Goal: Task Accomplishment & Management: Manage account settings

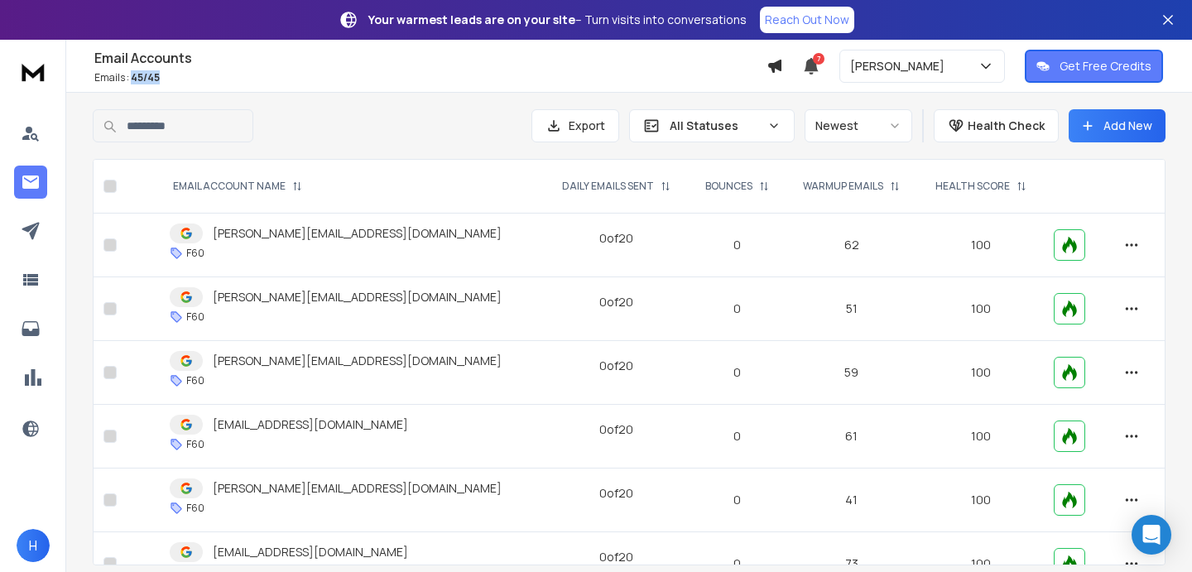
drag, startPoint x: 131, startPoint y: 83, endPoint x: 190, endPoint y: 83, distance: 58.8
click at [190, 83] on p "Emails : 45 / 45" at bounding box center [430, 77] width 672 height 13
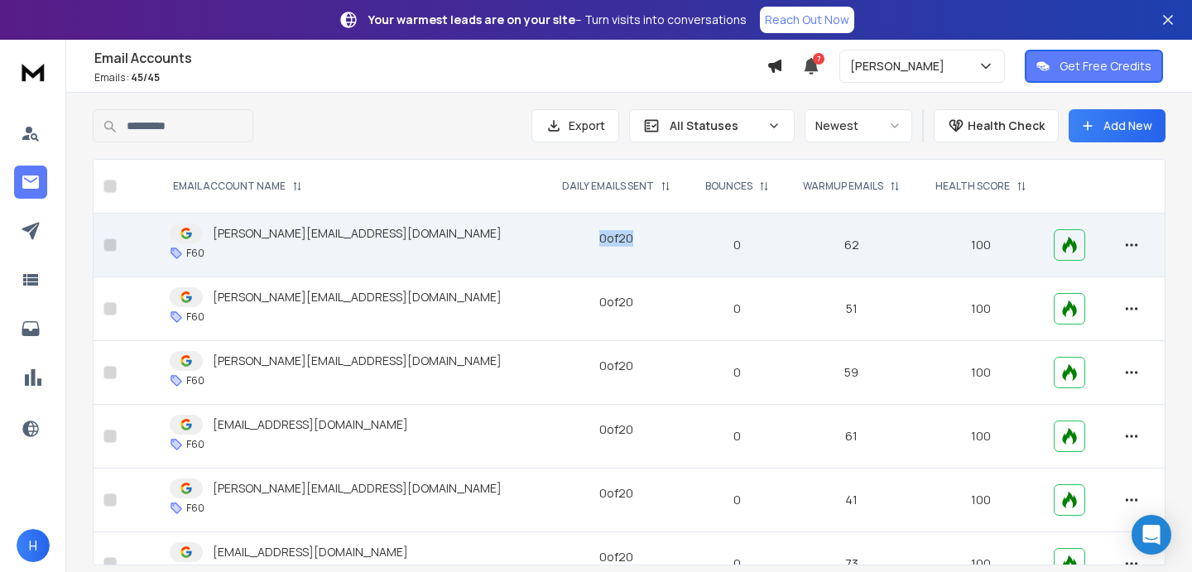
drag, startPoint x: 527, startPoint y: 235, endPoint x: 584, endPoint y: 242, distance: 57.5
click at [584, 242] on td "0 of 20" at bounding box center [616, 235] width 145 height 43
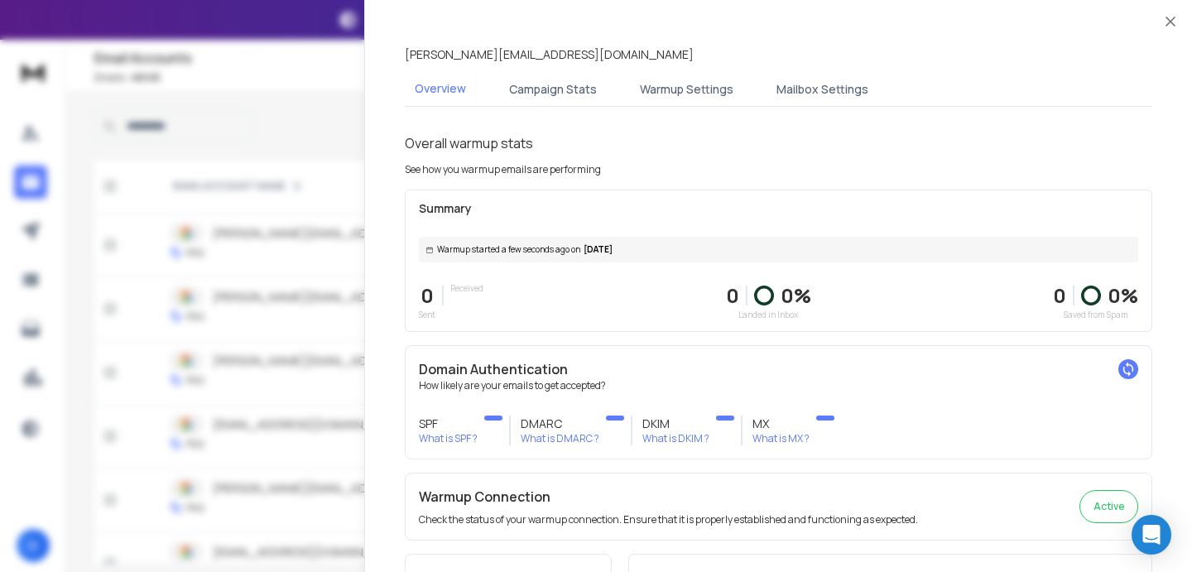
click at [252, 161] on div at bounding box center [596, 286] width 1192 height 572
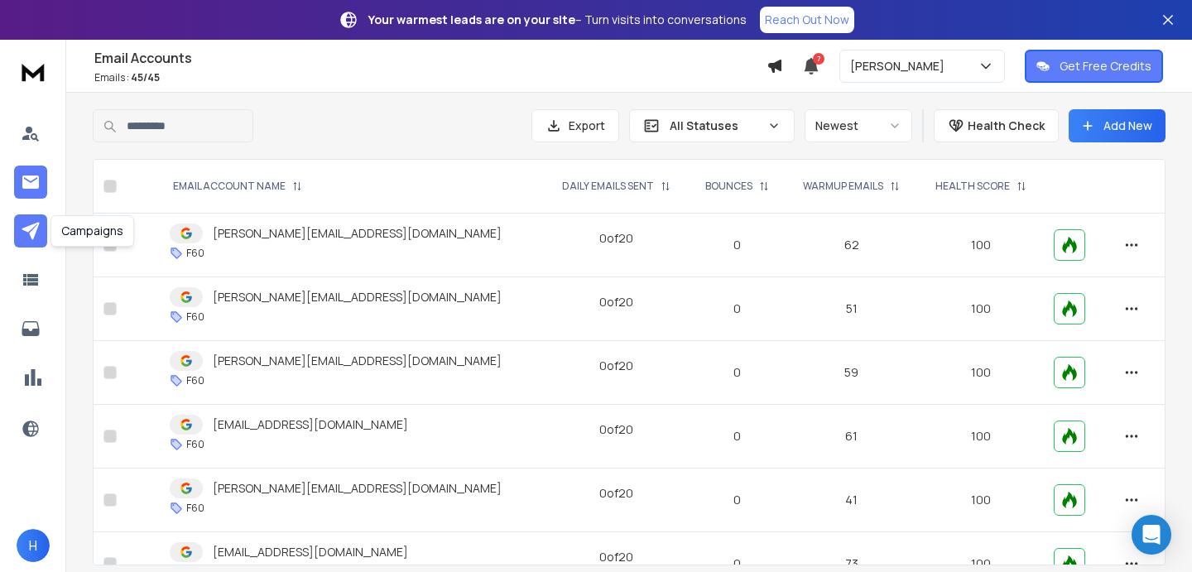
click at [38, 227] on icon at bounding box center [31, 231] width 20 height 20
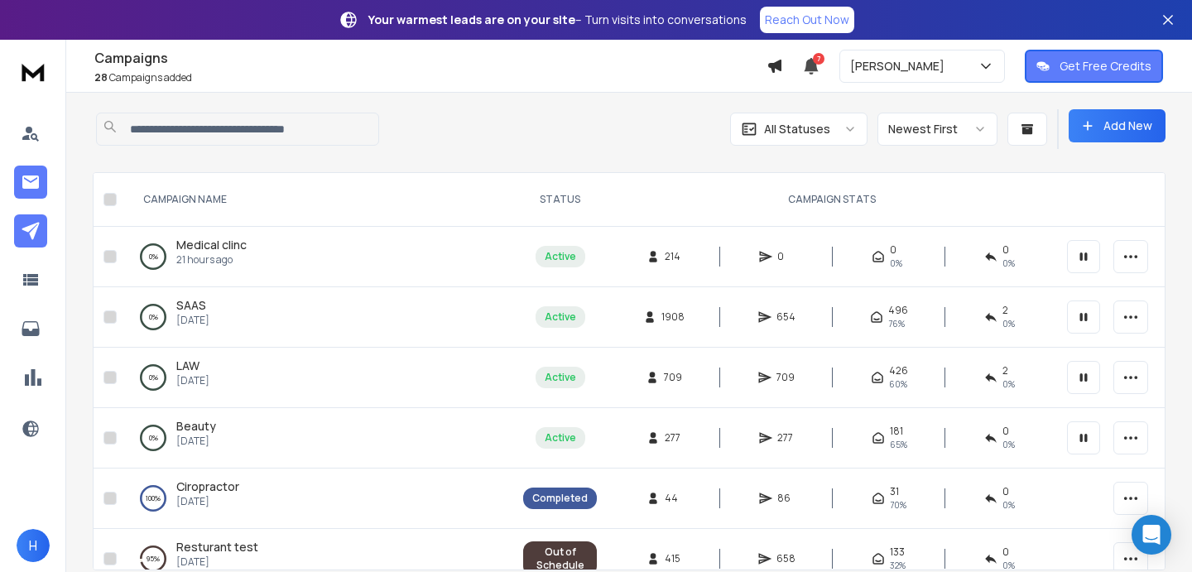
click at [36, 176] on icon at bounding box center [30, 182] width 17 height 13
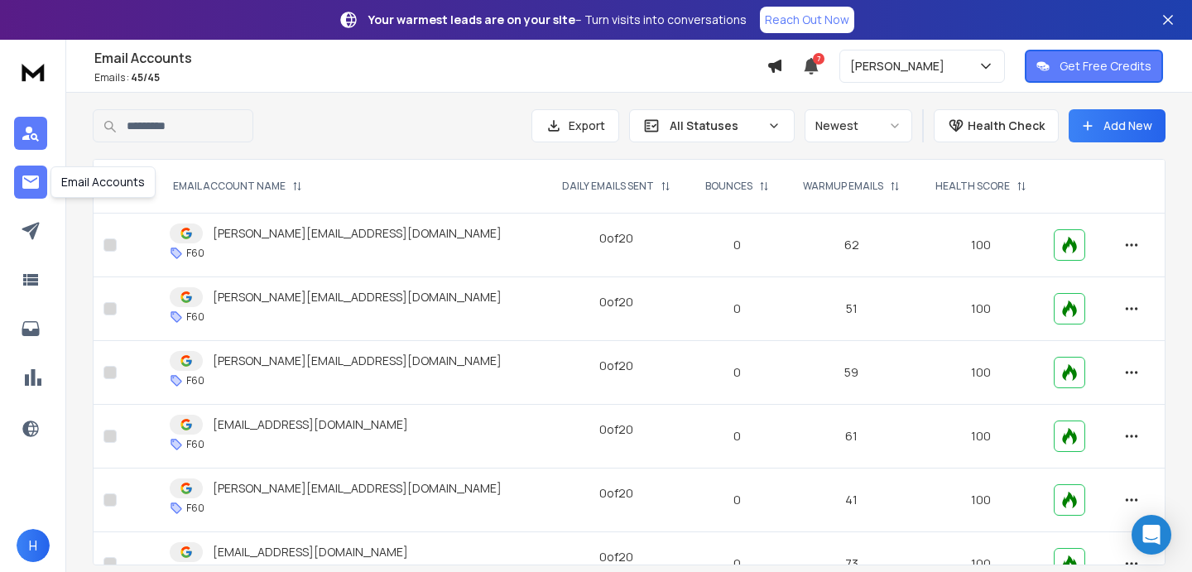
click at [35, 142] on icon at bounding box center [31, 133] width 20 height 20
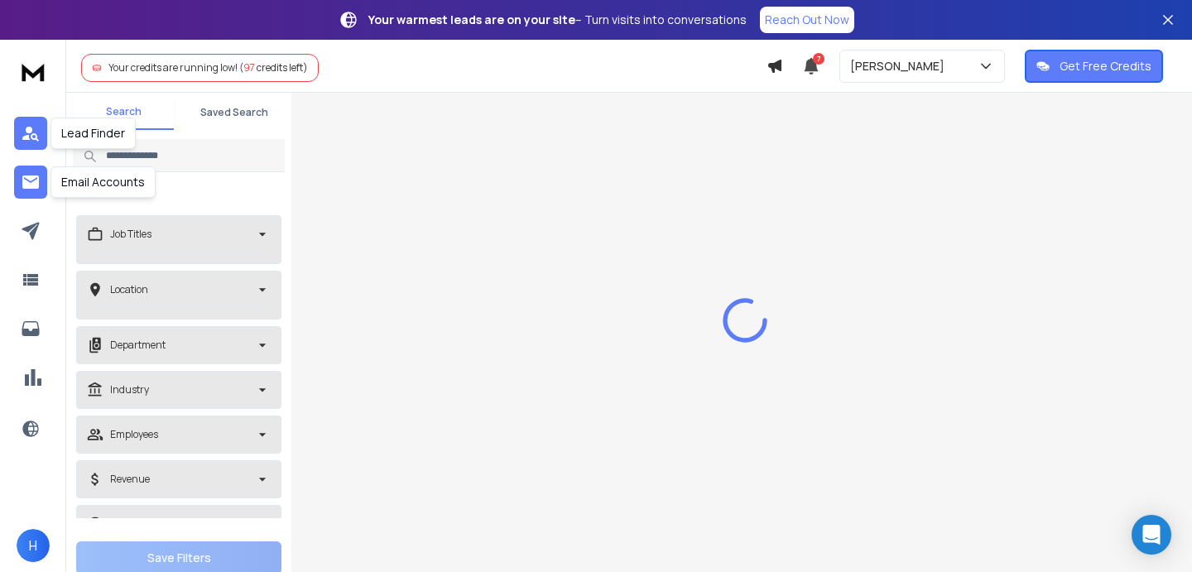
click at [35, 166] on link at bounding box center [30, 182] width 33 height 33
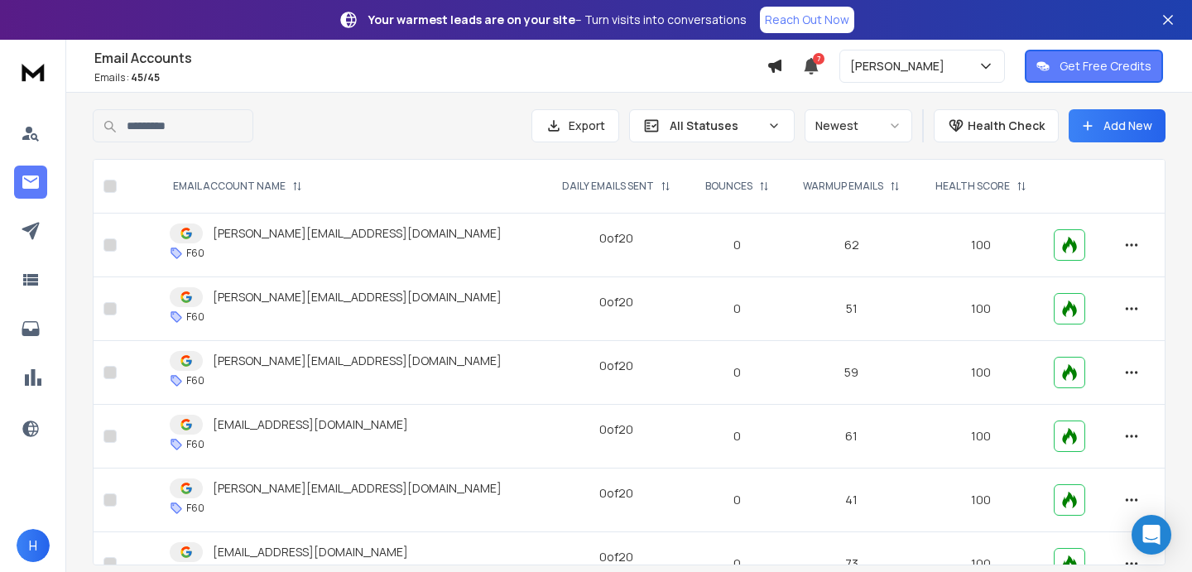
click at [1089, 111] on button "Add New" at bounding box center [1117, 125] width 97 height 33
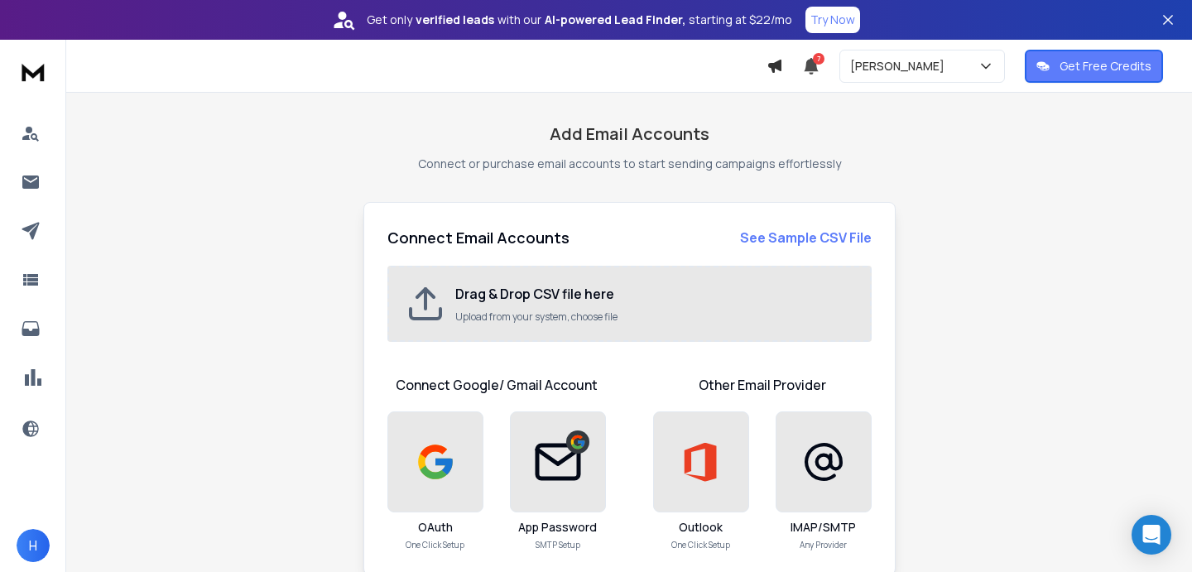
scroll to position [36, 0]
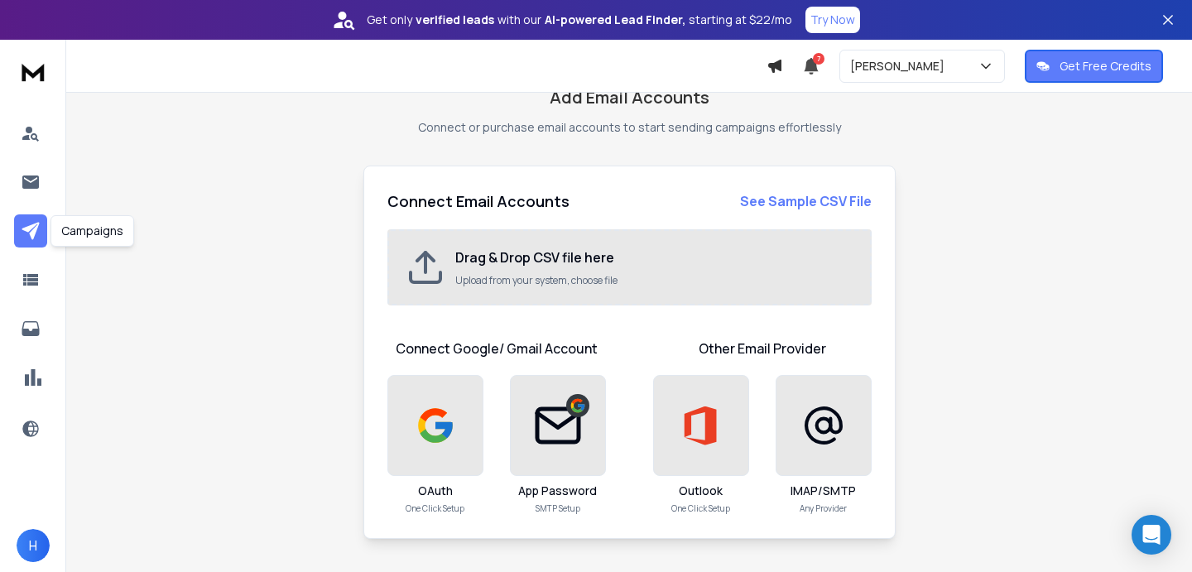
click at [39, 224] on icon at bounding box center [31, 231] width 20 height 20
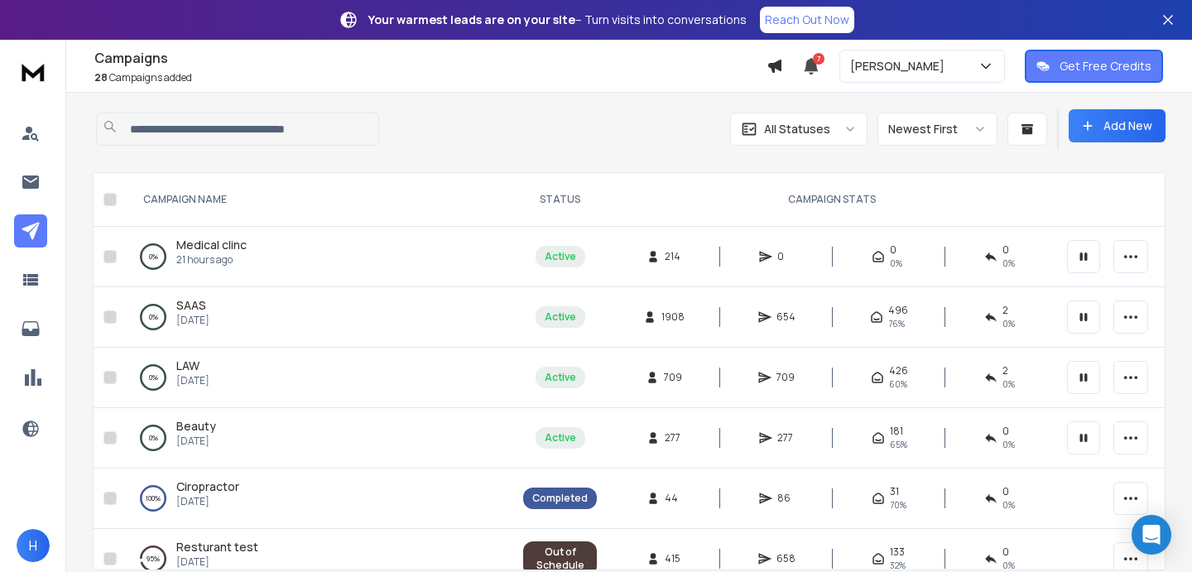
click at [1111, 138] on button "Add New" at bounding box center [1117, 125] width 97 height 33
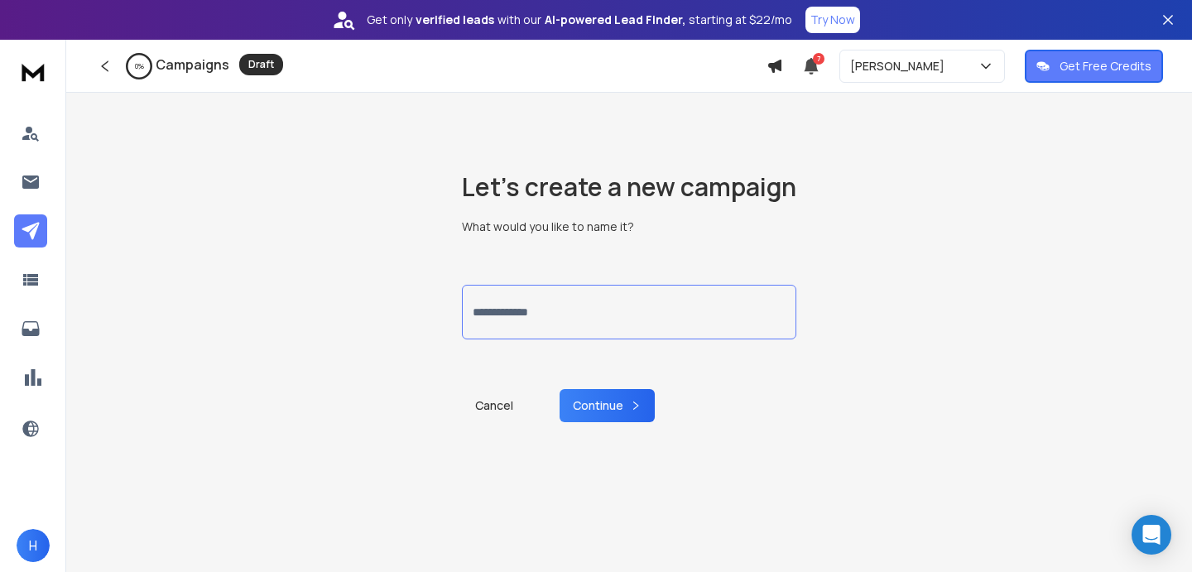
click at [619, 331] on input at bounding box center [629, 312] width 335 height 55
type input "*****"
click at [614, 411] on button "Continue" at bounding box center [607, 405] width 95 height 33
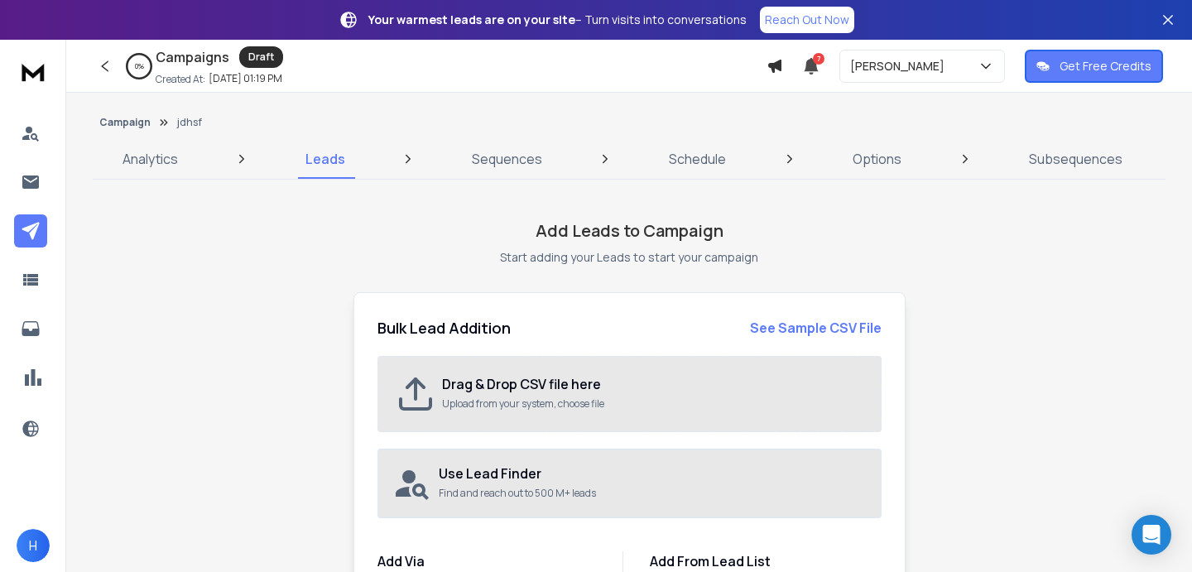
click at [510, 133] on div "Campaign jdhsf" at bounding box center [629, 122] width 1073 height 26
click at [510, 156] on p "Sequences" at bounding box center [507, 159] width 70 height 20
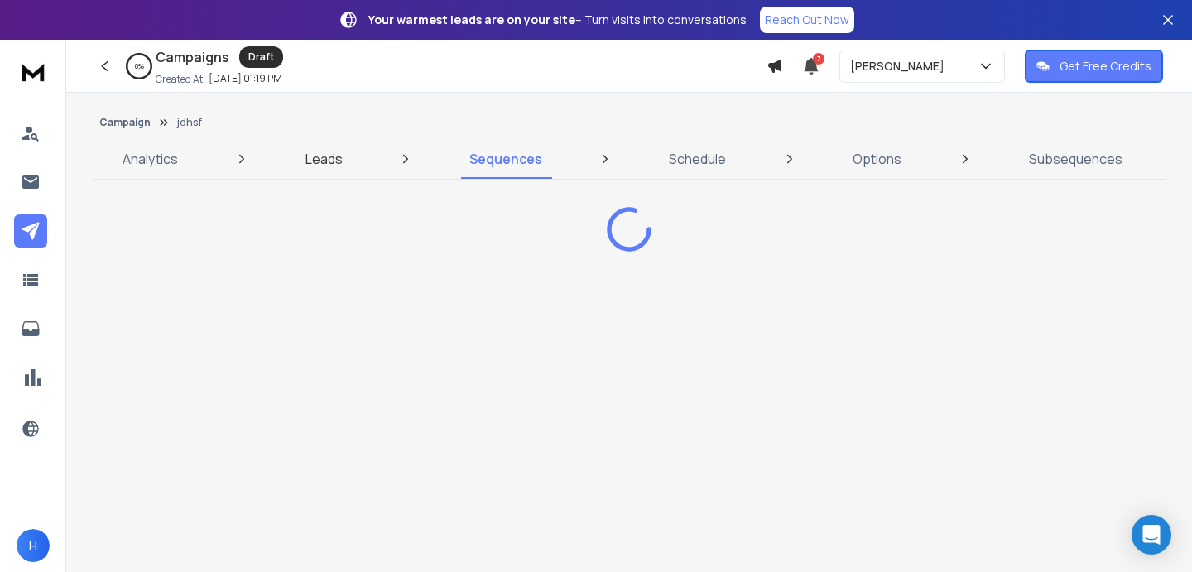
click at [349, 153] on link "Leads" at bounding box center [324, 159] width 57 height 40
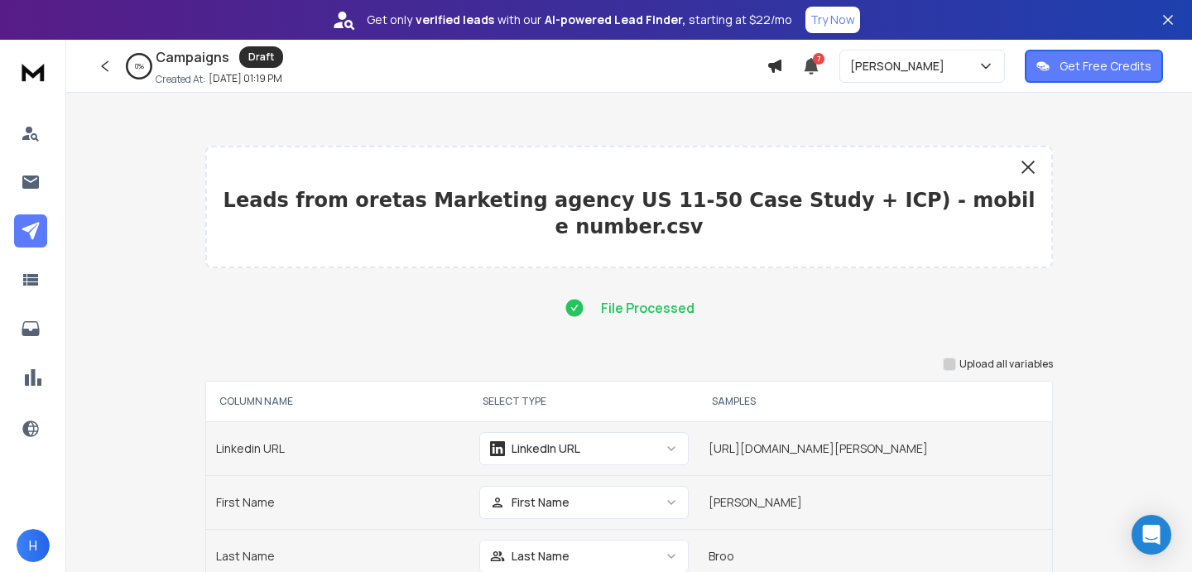
click at [1028, 164] on icon at bounding box center [1028, 167] width 20 height 20
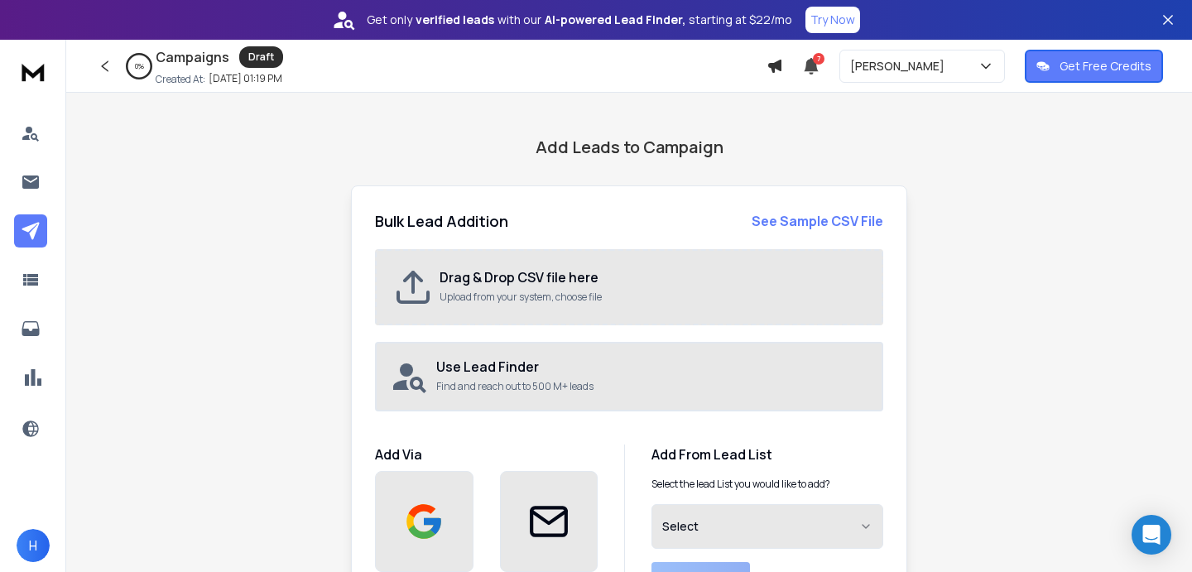
click at [92, 64] on div "0 % Campaigns Draft Created At: [DATE] 01:19 PM 7 [PERSON_NAME] Get Free Credits" at bounding box center [596, 66] width 1192 height 53
click at [108, 65] on icon at bounding box center [105, 66] width 15 height 15
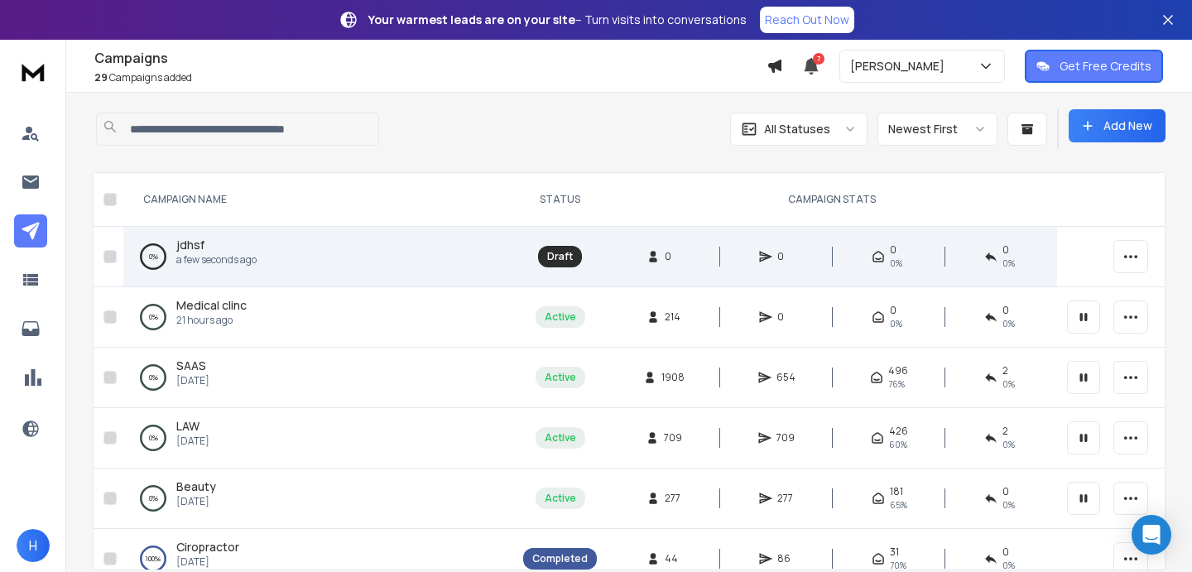
click at [359, 257] on div "0 % jdhsf a few seconds ago" at bounding box center [318, 257] width 357 height 40
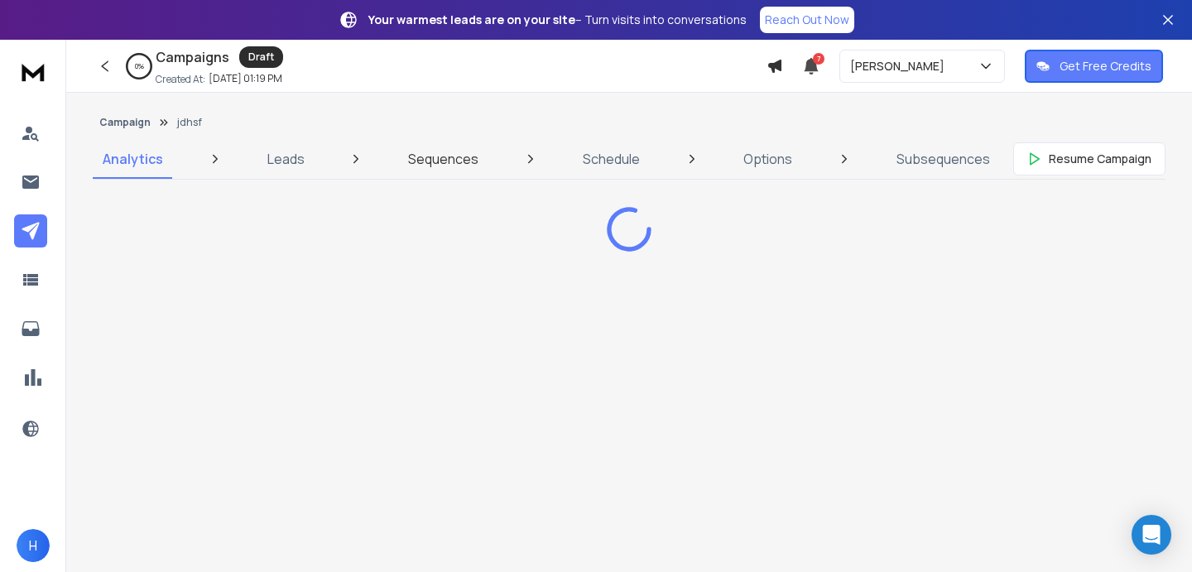
click at [441, 142] on link "Sequences" at bounding box center [443, 159] width 90 height 40
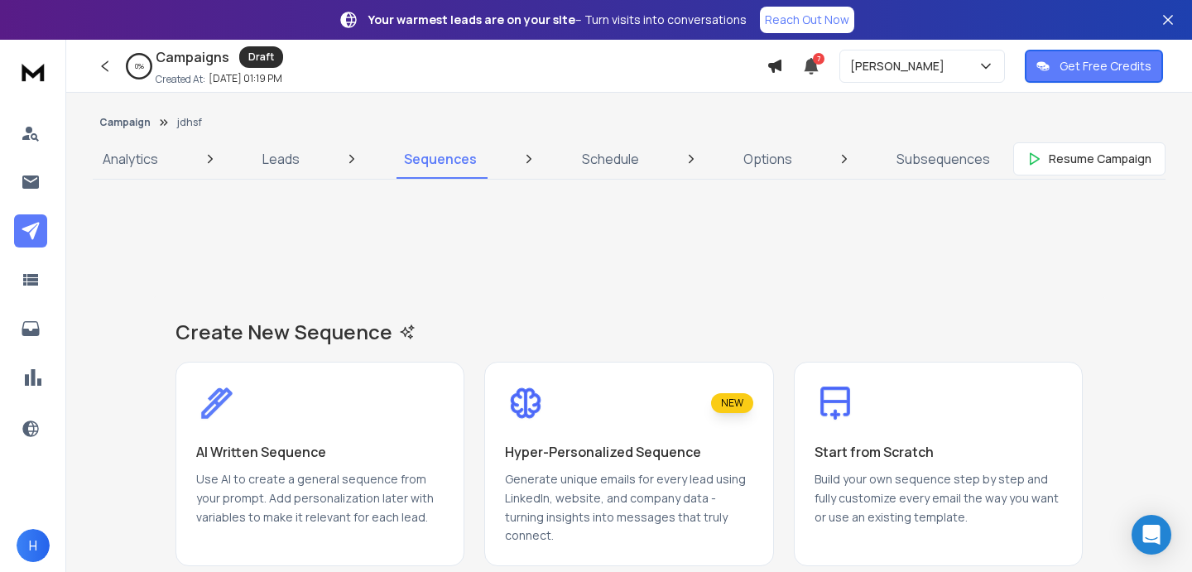
click at [956, 450] on div "Start from Scratch Build your own sequence step by step and fully customize eve…" at bounding box center [938, 464] width 287 height 203
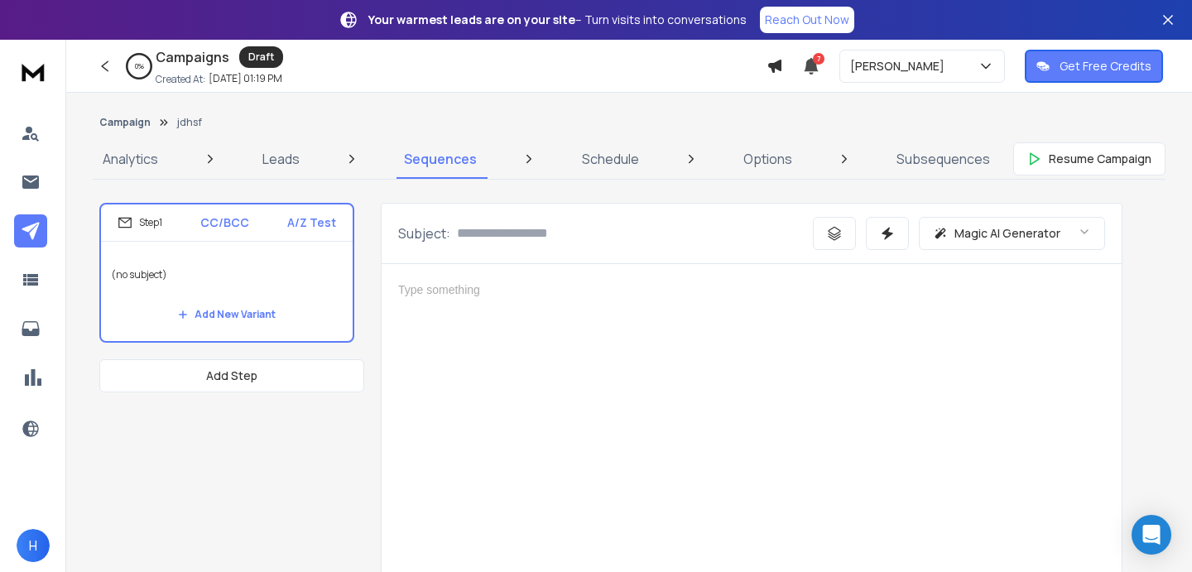
click at [558, 322] on div at bounding box center [752, 424] width 740 height 320
click at [496, 243] on input at bounding box center [626, 234] width 339 height 20
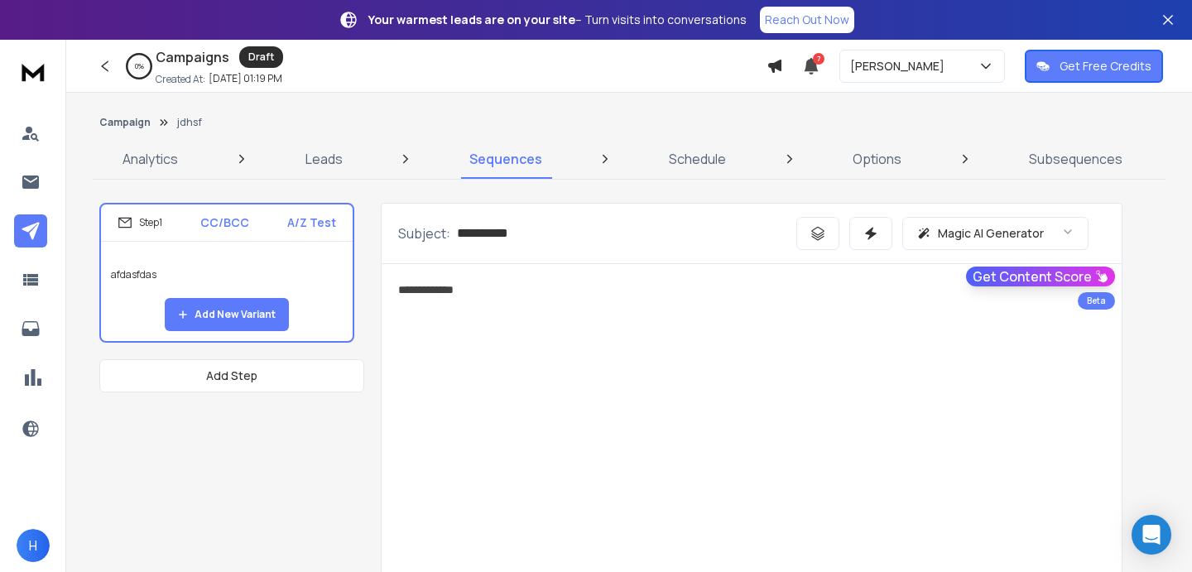
type input "*********"
click at [246, 321] on button "Add New Variant" at bounding box center [227, 314] width 124 height 33
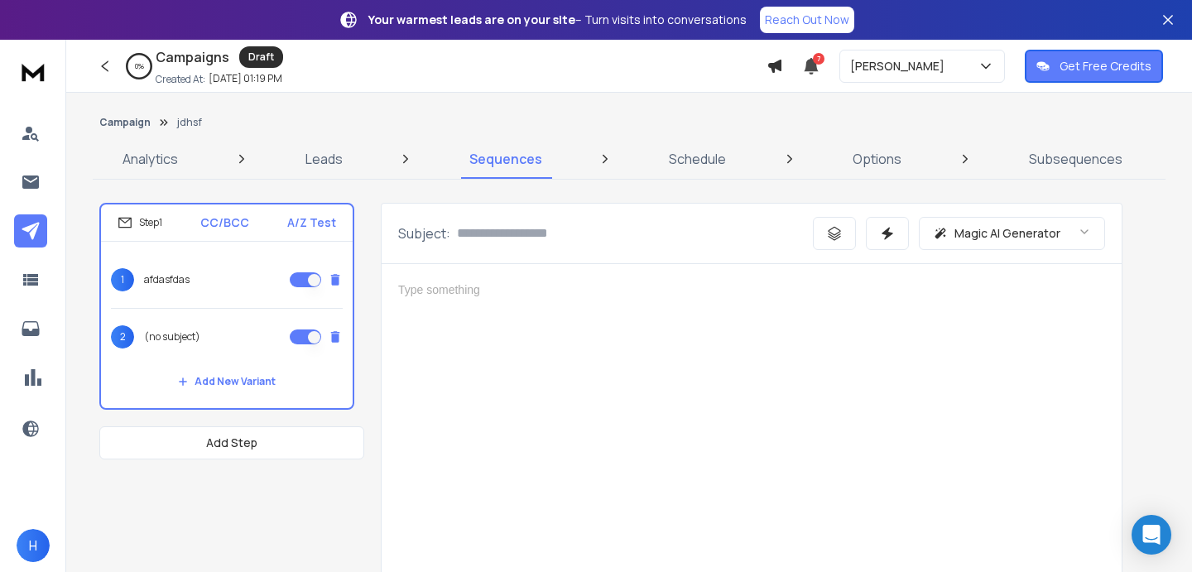
click at [494, 246] on div "Subject: Magic AI Generator" at bounding box center [752, 234] width 740 height 60
click at [513, 234] on input at bounding box center [626, 234] width 339 height 20
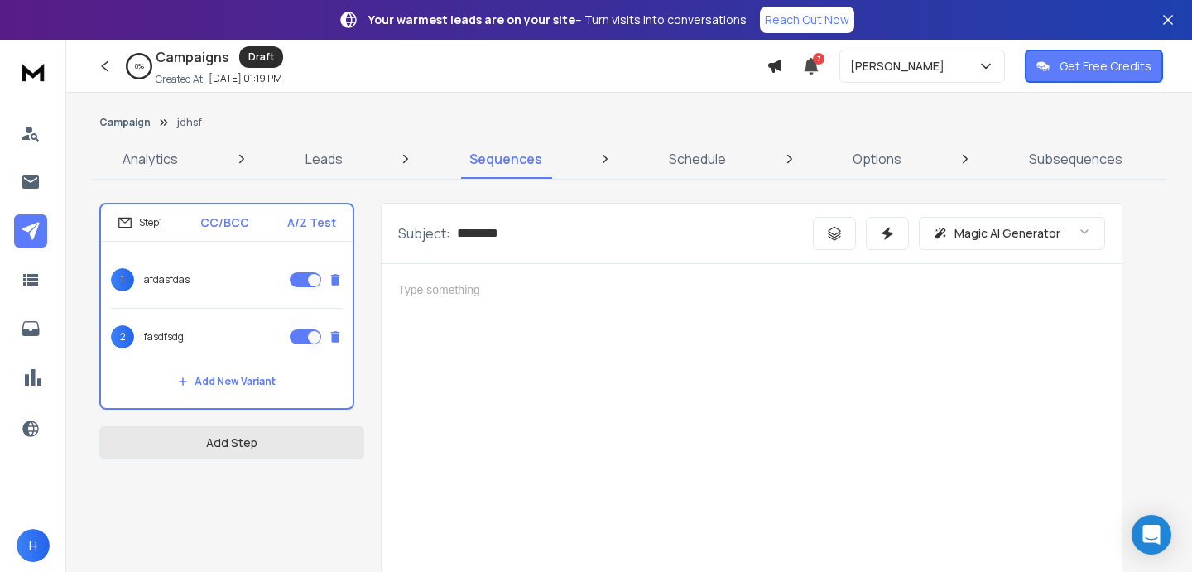
type input "********"
click at [236, 437] on button "Add Step" at bounding box center [231, 442] width 265 height 33
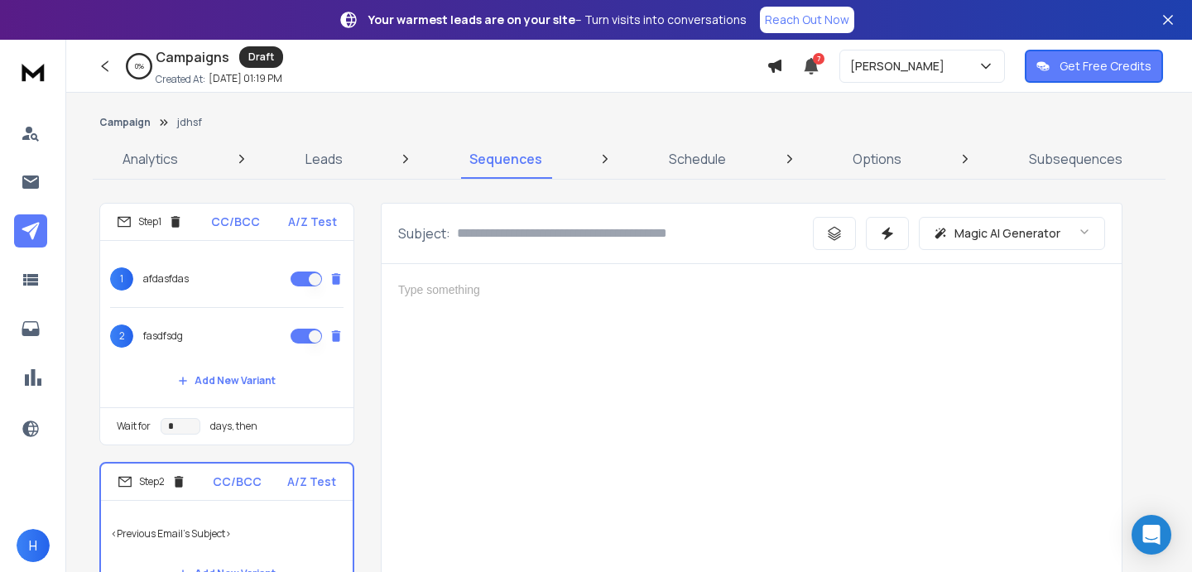
scroll to position [103, 0]
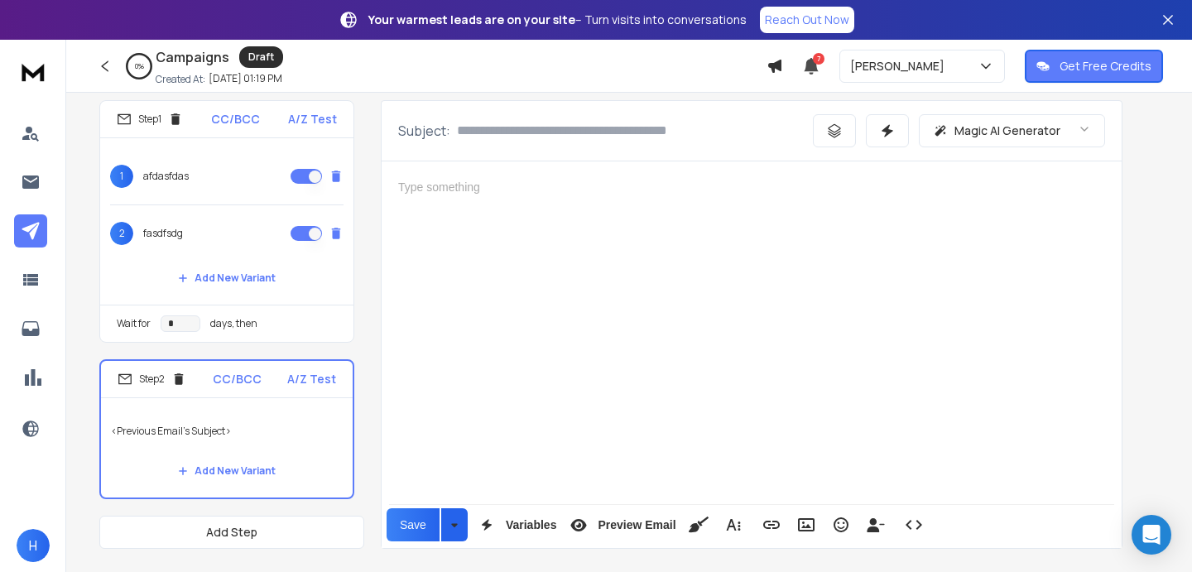
click at [300, 176] on button "button" at bounding box center [306, 176] width 31 height 15
type input "*********"
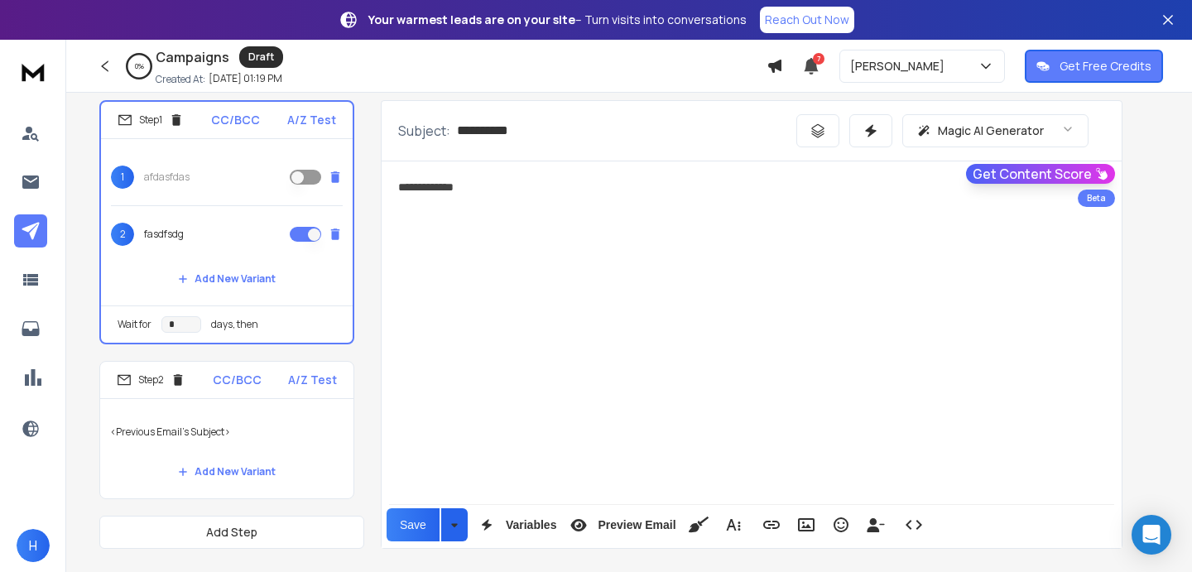
click at [303, 180] on button "button" at bounding box center [305, 177] width 31 height 15
click at [336, 235] on icon at bounding box center [335, 235] width 9 height 12
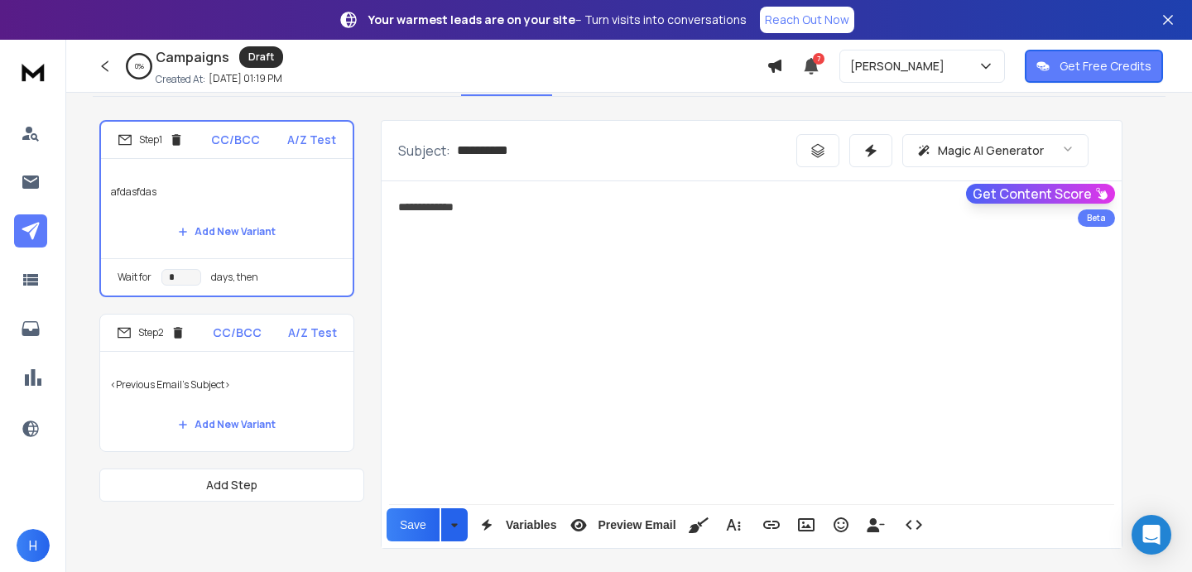
scroll to position [83, 0]
click at [200, 389] on p "<Previous Email's Subject>" at bounding box center [227, 385] width 234 height 46
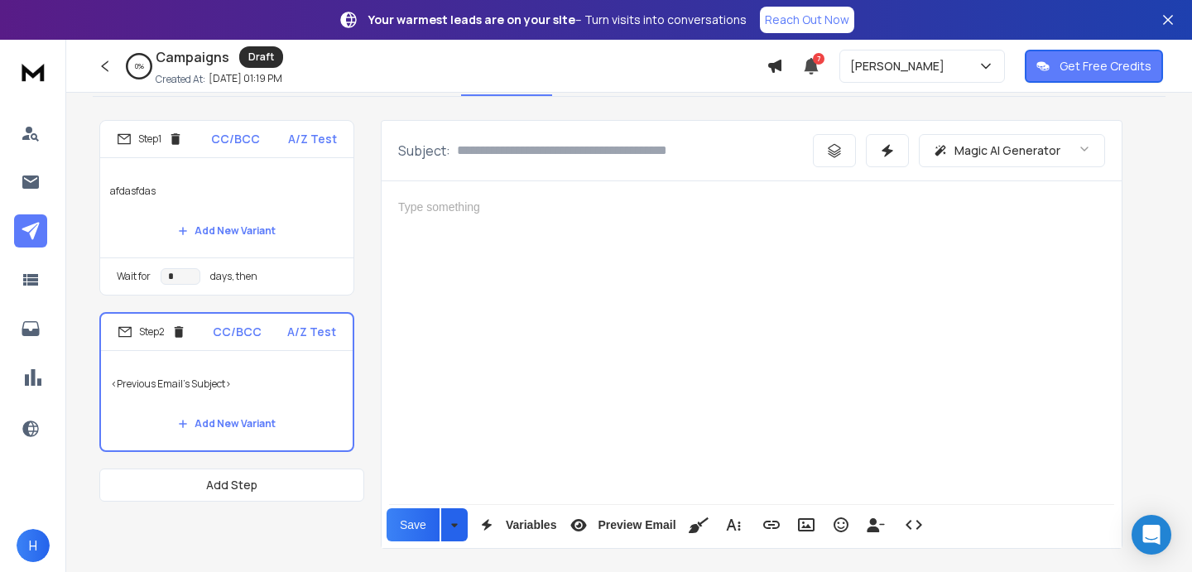
click at [181, 278] on input "*" at bounding box center [181, 276] width 40 height 17
type input "*********"
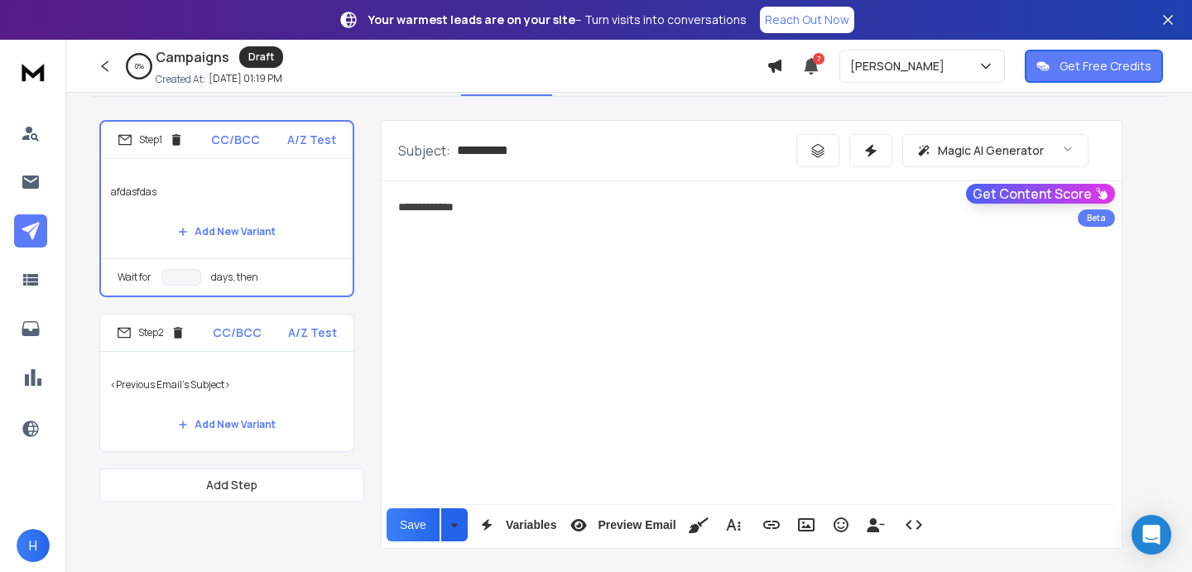
type input "*"
click at [253, 475] on button "Add Step" at bounding box center [231, 485] width 265 height 33
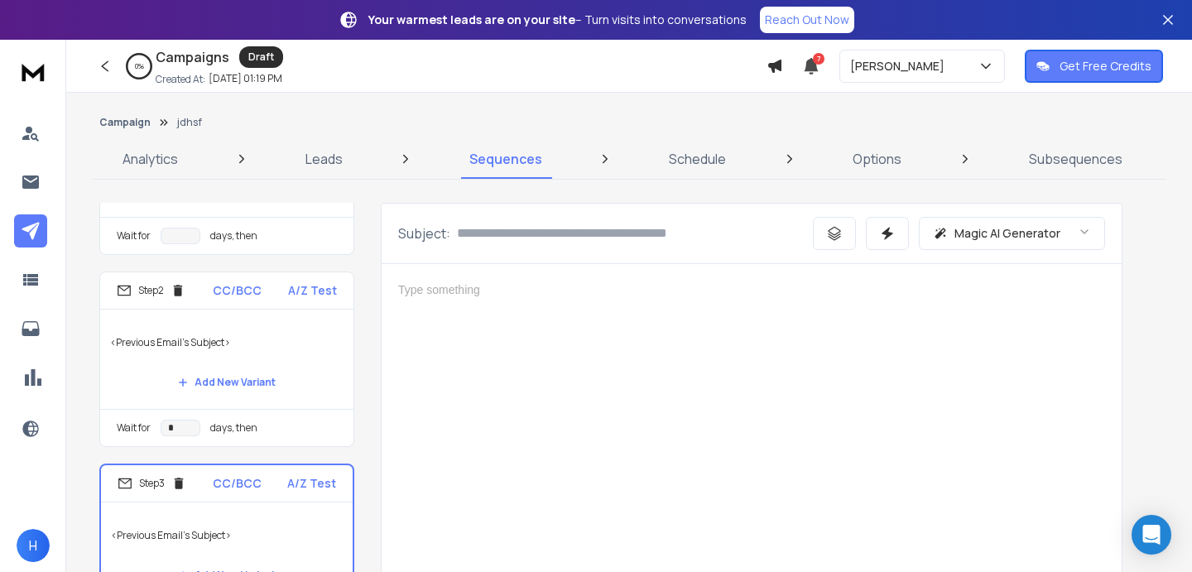
scroll to position [104, 0]
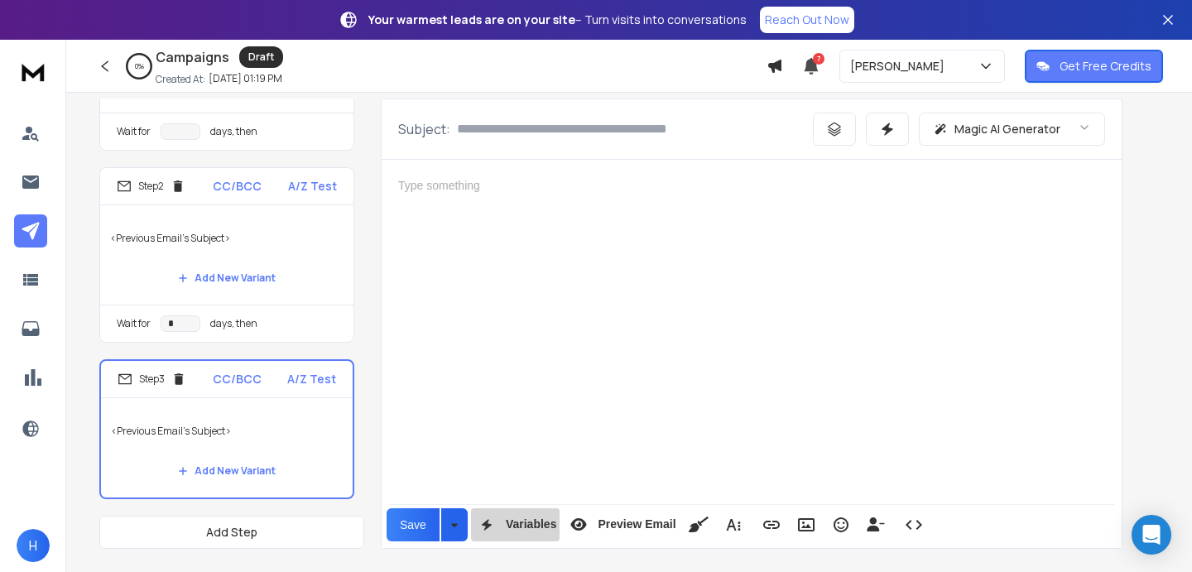
click at [552, 522] on span "Variables" at bounding box center [532, 525] width 58 height 14
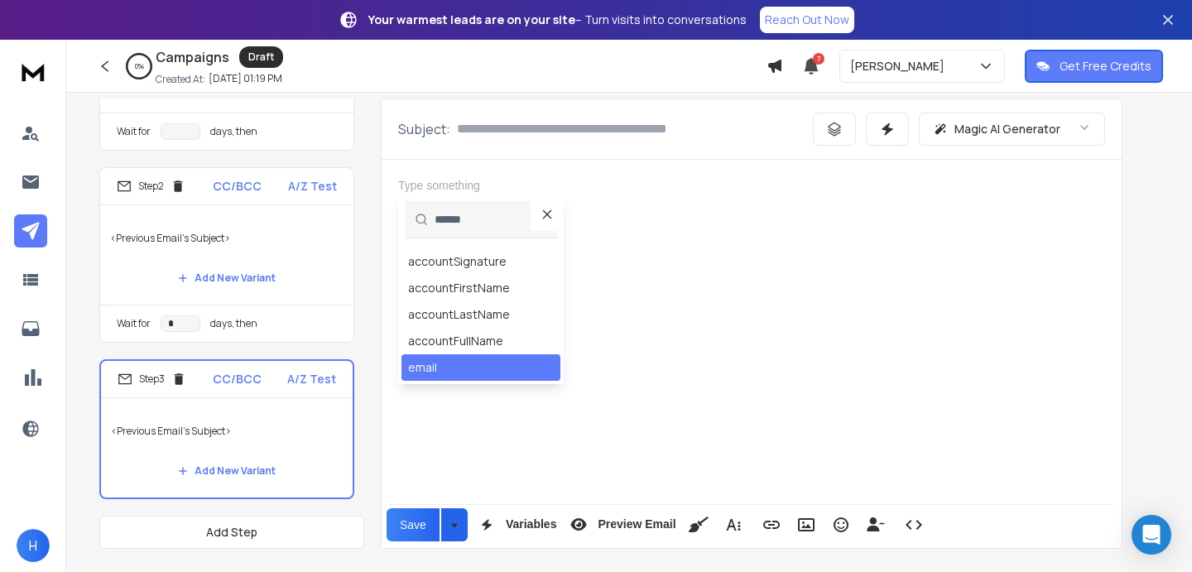
click at [725, 308] on div "* *" at bounding box center [752, 330] width 740 height 341
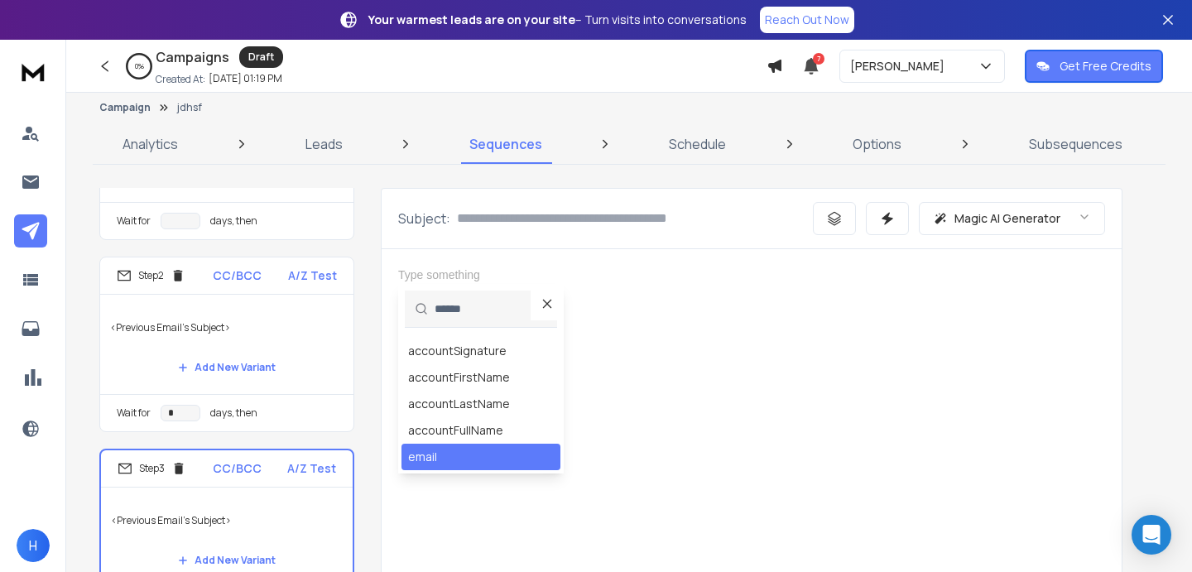
scroll to position [0, 0]
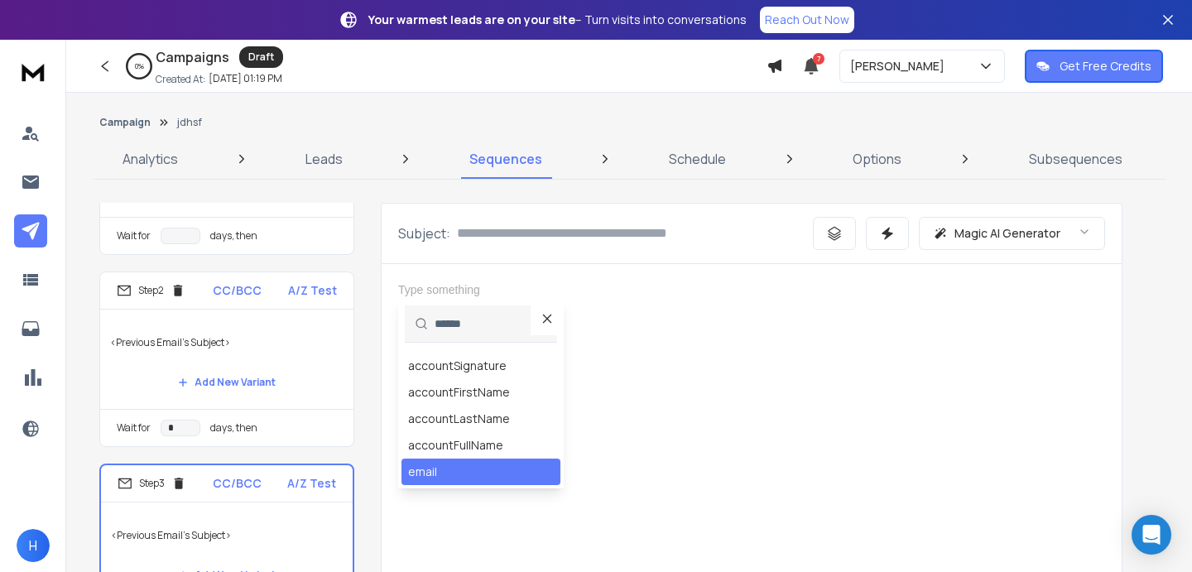
click at [725, 307] on div at bounding box center [752, 434] width 740 height 341
click at [583, 257] on div "Subject: Magic AI Generator" at bounding box center [752, 234] width 740 height 60
click at [705, 166] on p "Schedule" at bounding box center [697, 159] width 57 height 20
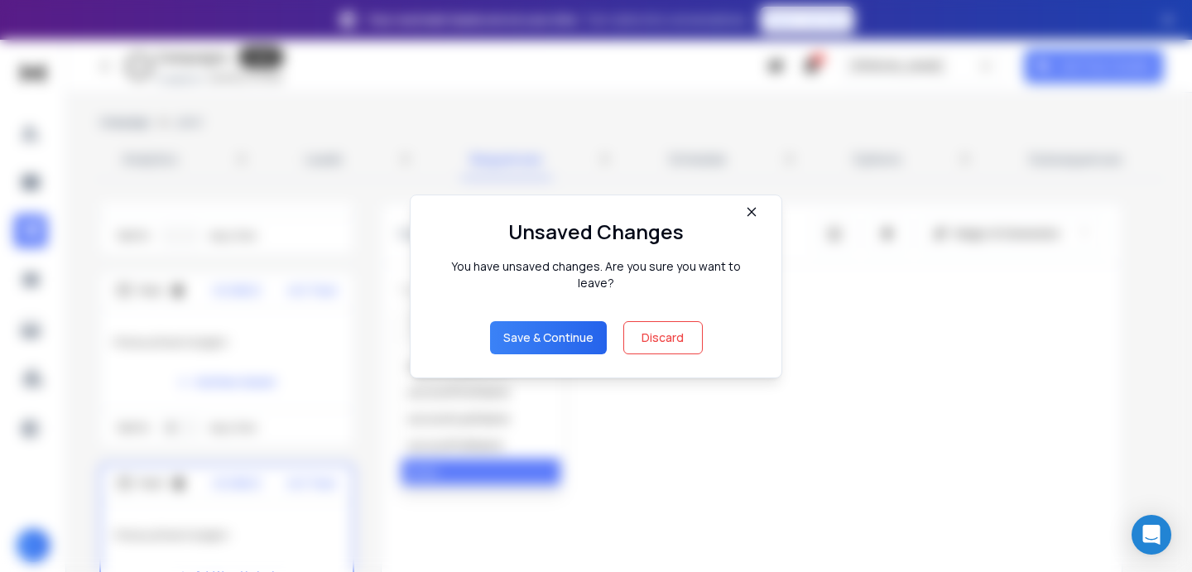
click at [750, 219] on icon at bounding box center [751, 211] width 13 height 13
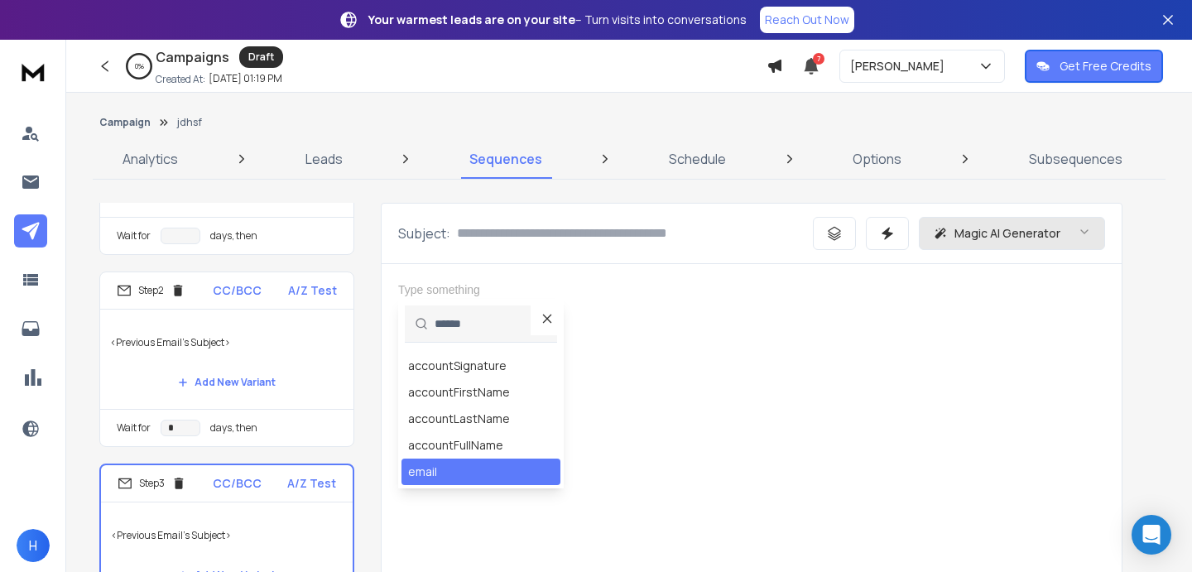
click at [996, 236] on p "Magic AI Generator" at bounding box center [1008, 233] width 106 height 17
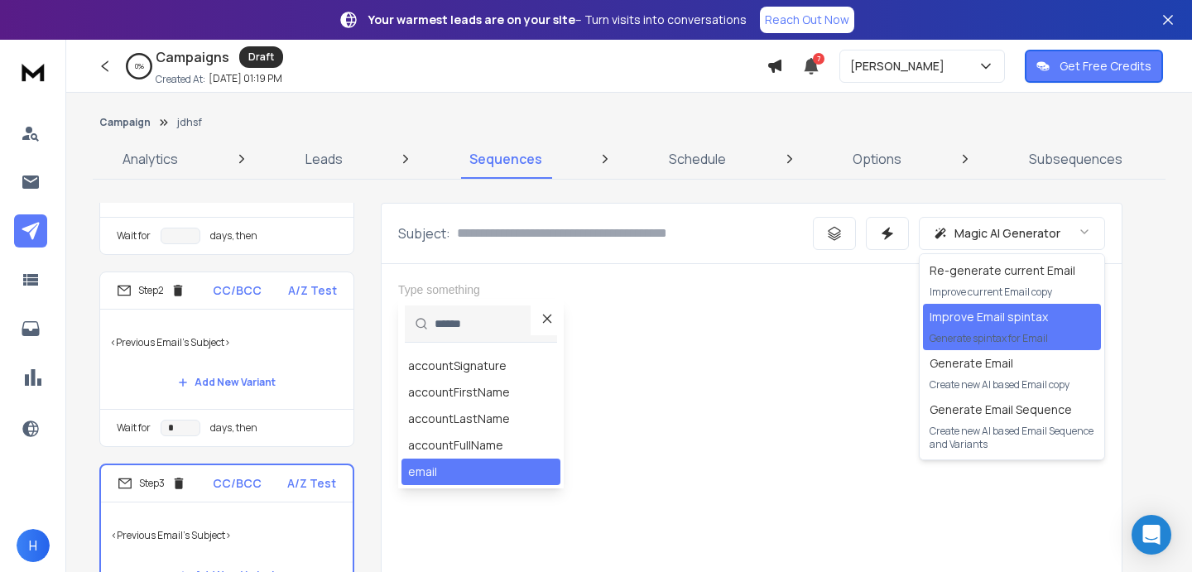
click at [1105, 196] on div "Step 1 CC/BCC A/Z Test afdasfdas Add New Variant Wait for days, then Step 2 CC/…" at bounding box center [629, 428] width 1073 height 464
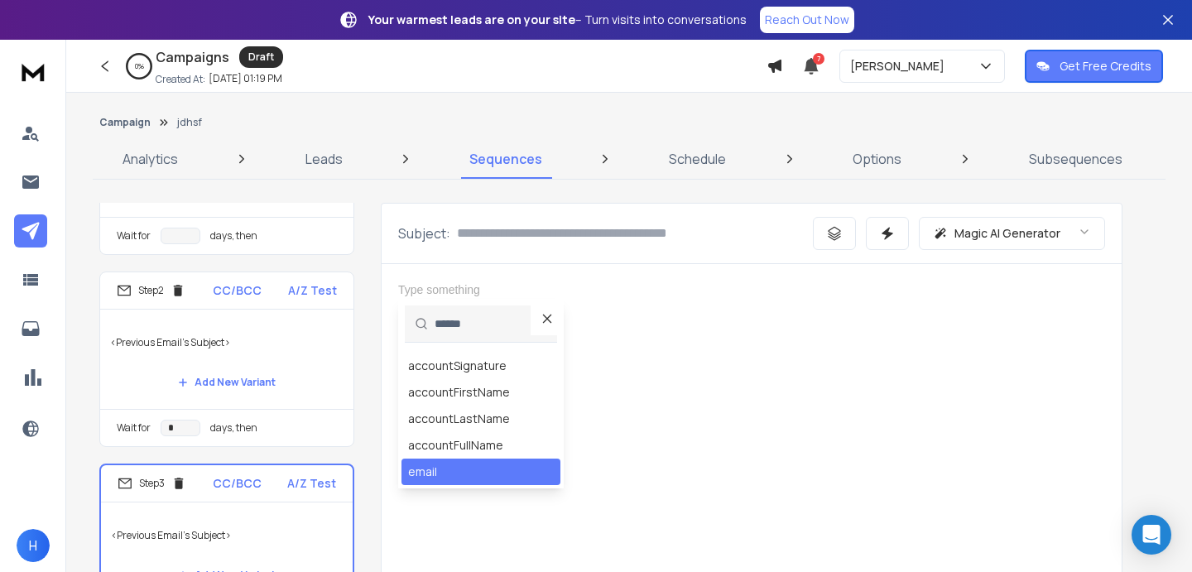
scroll to position [104, 0]
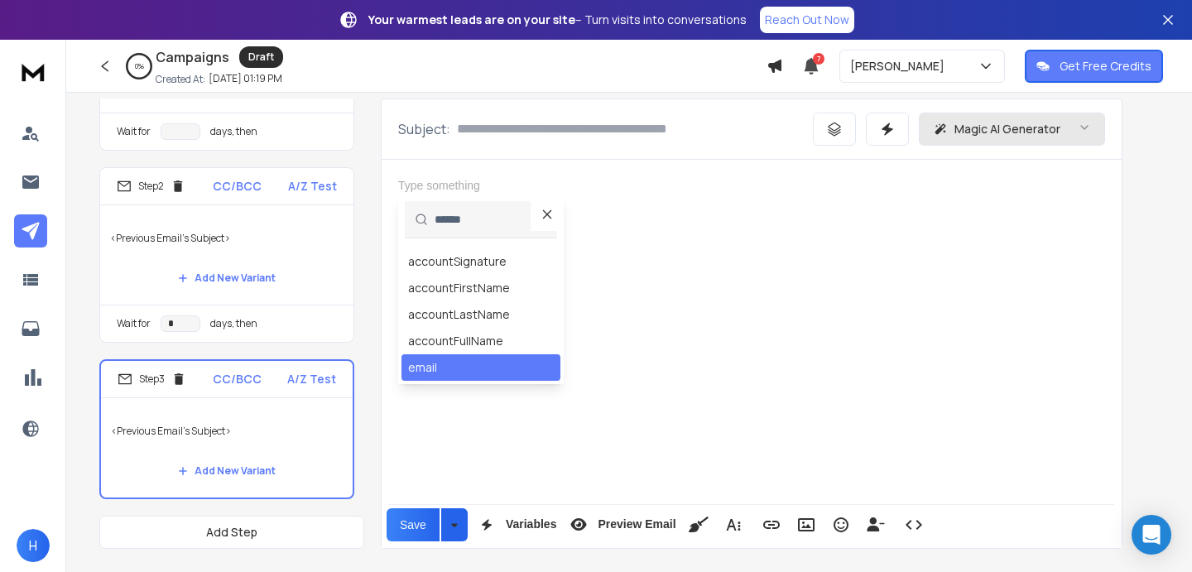
click at [1026, 137] on p "Magic AI Generator" at bounding box center [1008, 129] width 106 height 17
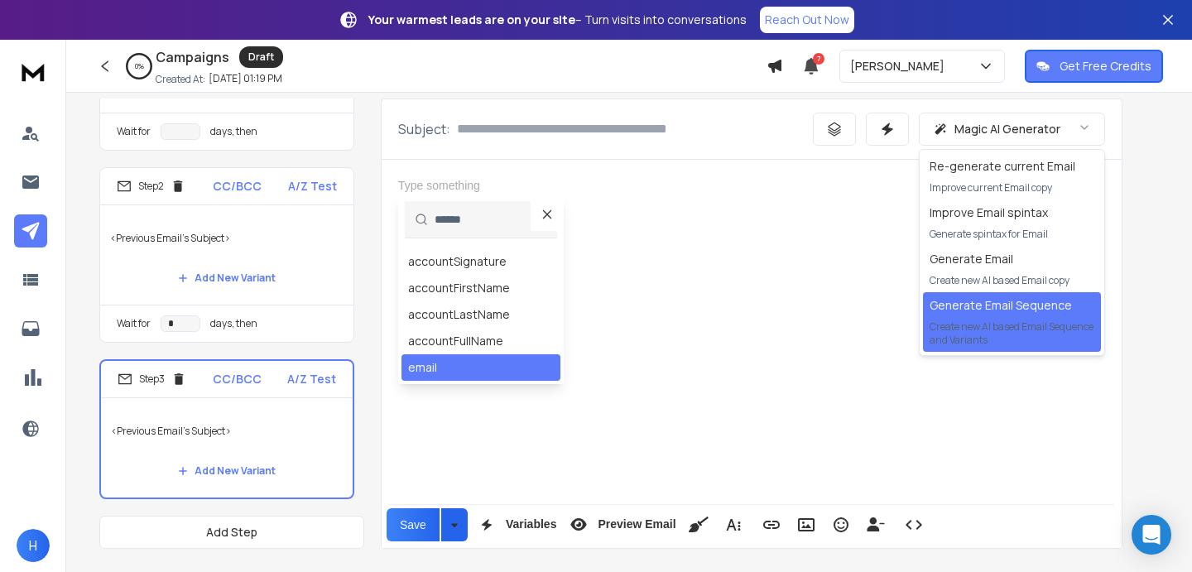
click at [750, 326] on div at bounding box center [752, 330] width 740 height 341
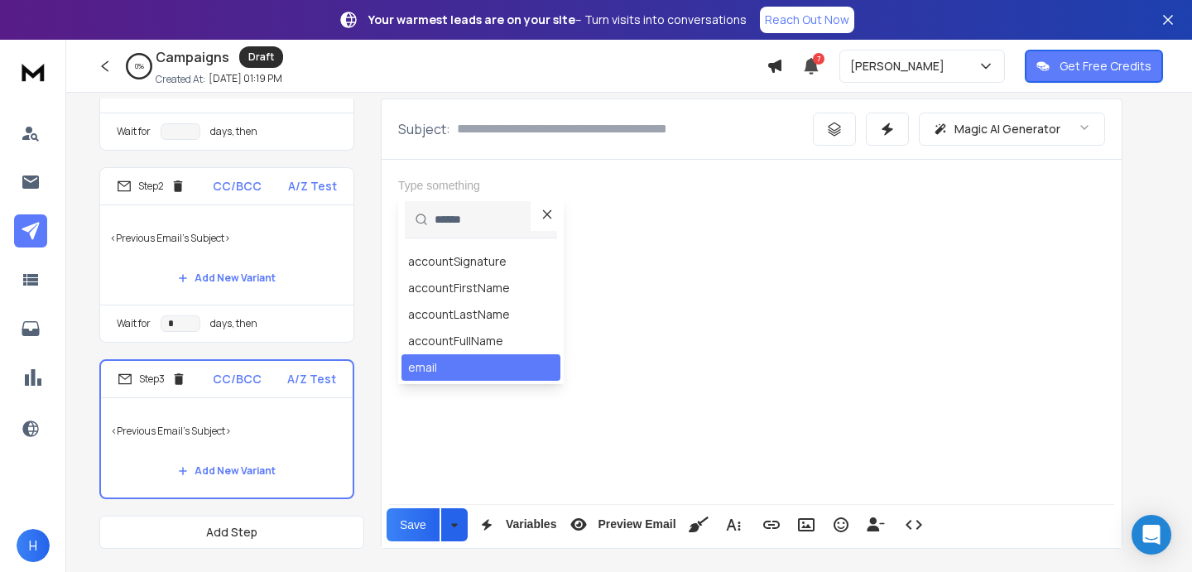
click at [677, 223] on div at bounding box center [752, 330] width 740 height 341
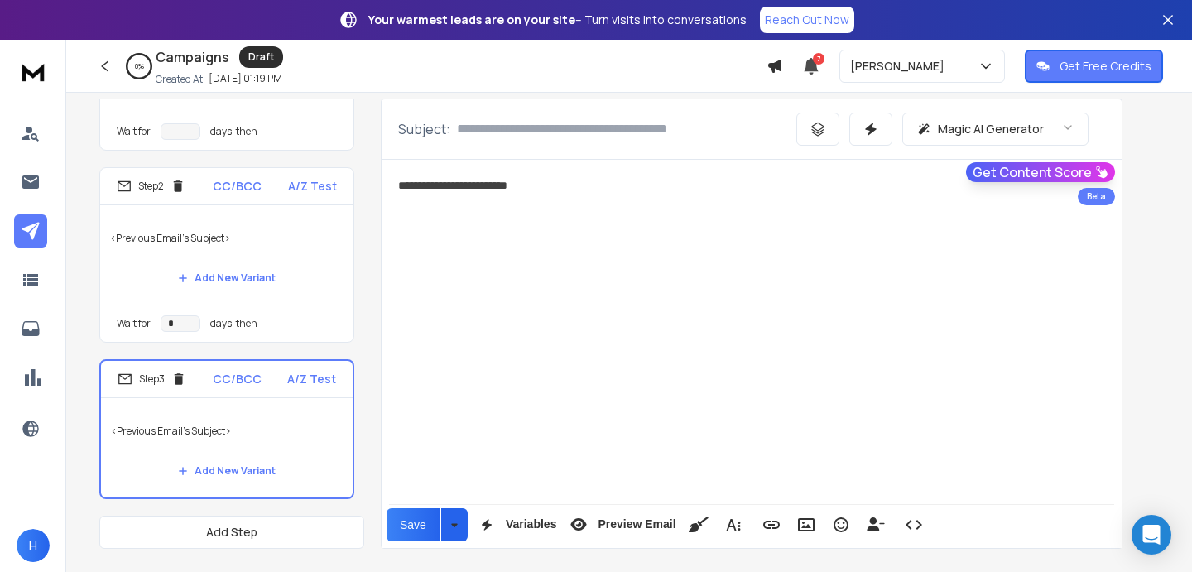
click at [1026, 183] on div "**********" at bounding box center [751, 185] width 707 height 18
click at [1026, 178] on button "Get Content Score" at bounding box center [1040, 172] width 149 height 20
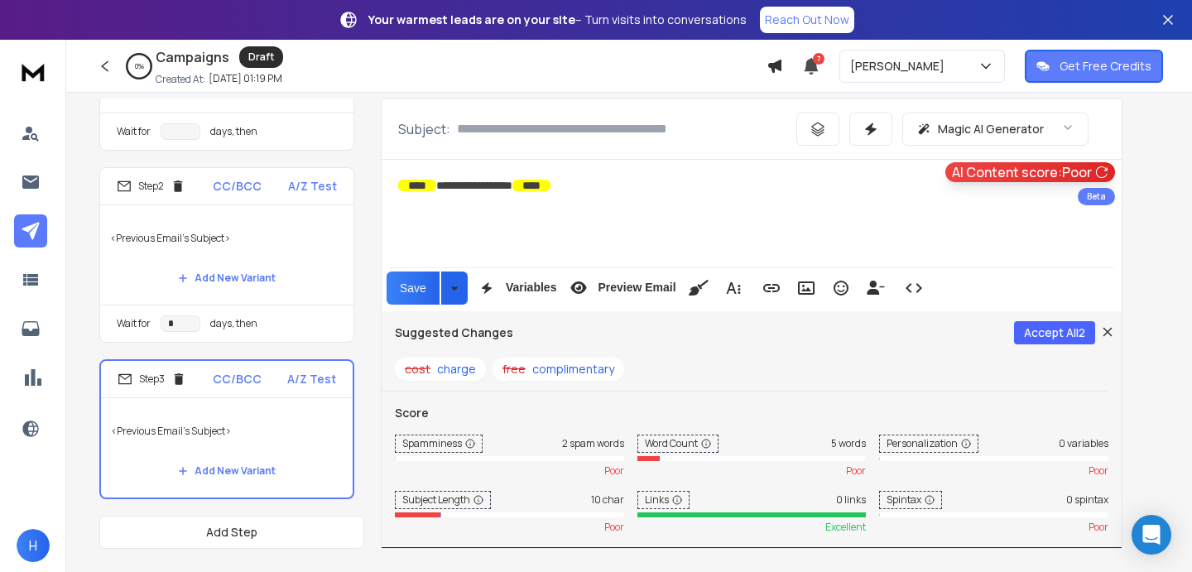
drag, startPoint x: 623, startPoint y: 173, endPoint x: 399, endPoint y: 171, distance: 223.6
click at [399, 171] on div "**********" at bounding box center [752, 212] width 740 height 104
drag, startPoint x: 404, startPoint y: 181, endPoint x: 658, endPoint y: 184, distance: 254.2
click at [658, 184] on div "**********" at bounding box center [751, 185] width 707 height 18
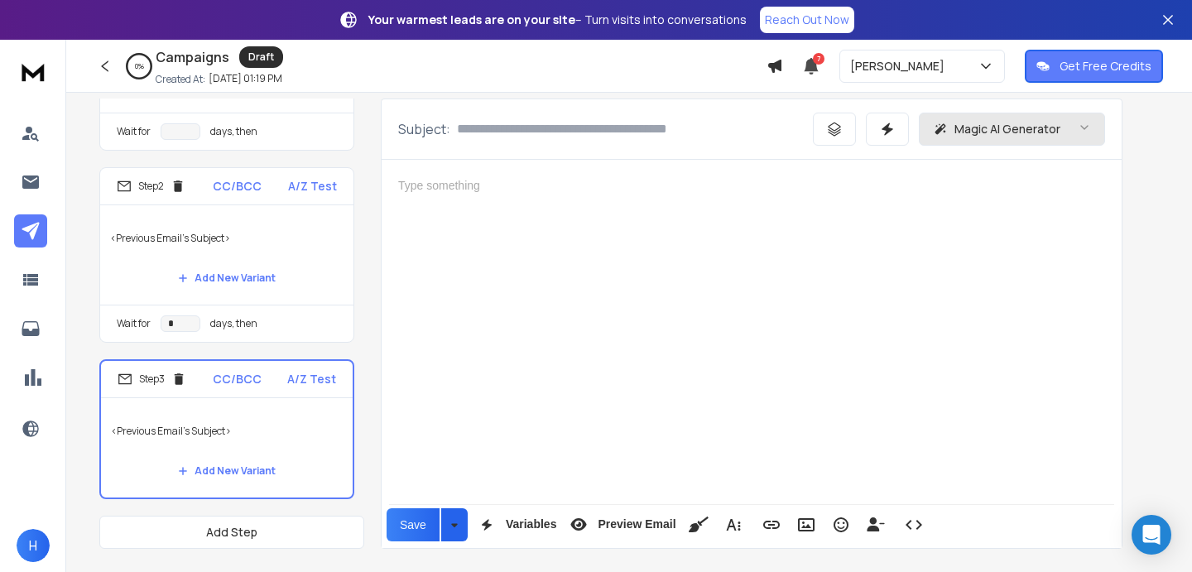
click at [1028, 136] on p "Magic AI Generator" at bounding box center [1008, 129] width 106 height 17
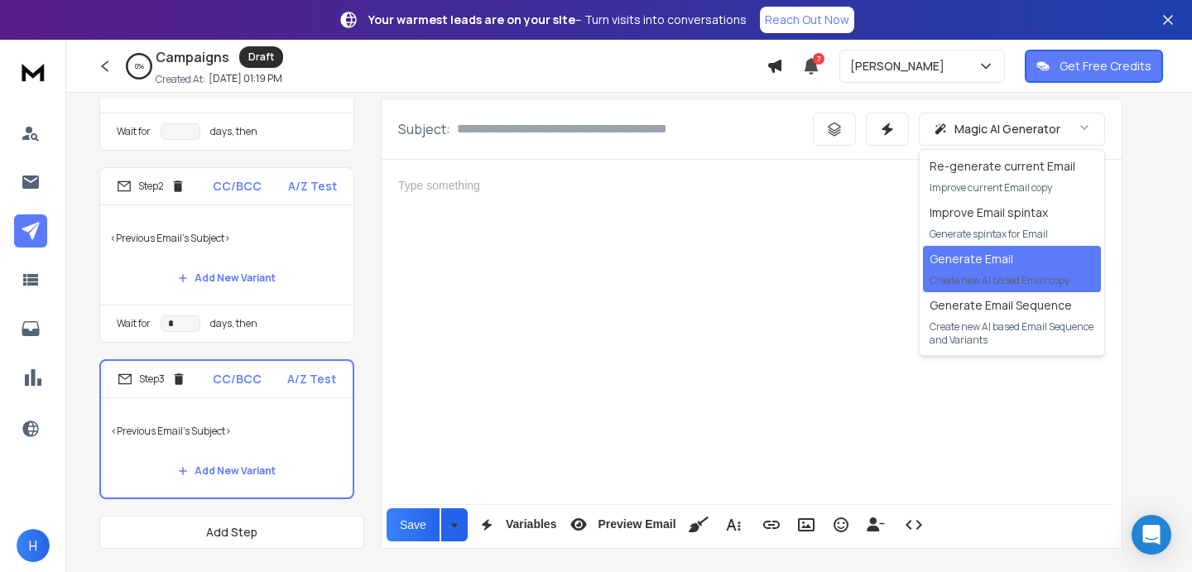
click at [718, 354] on div at bounding box center [752, 330] width 740 height 341
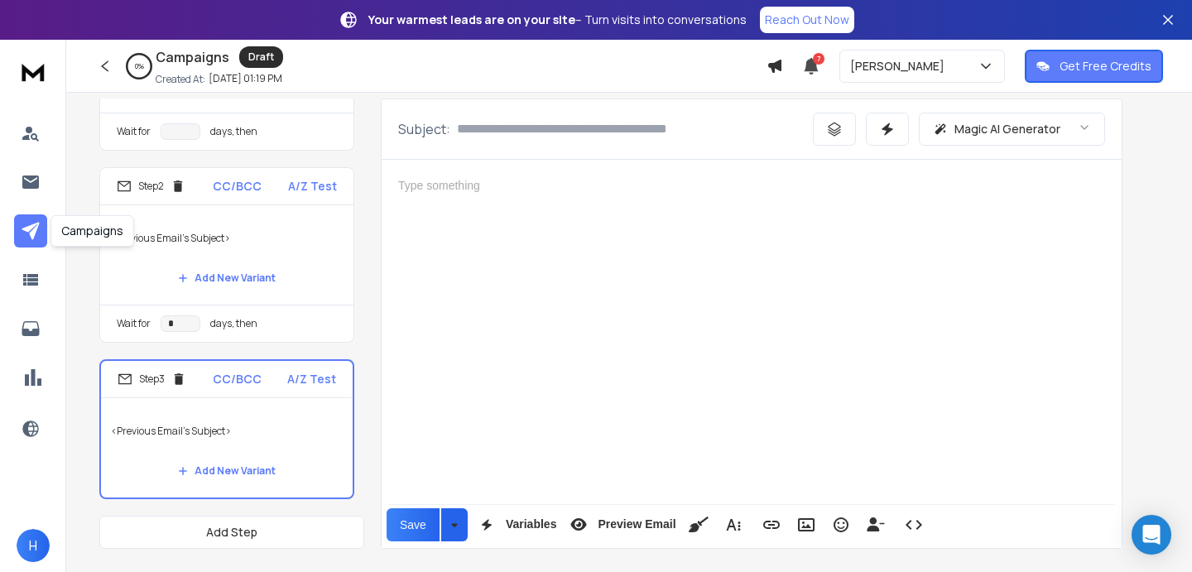
click at [4, 238] on div "H" at bounding box center [33, 309] width 66 height 539
click at [30, 238] on icon at bounding box center [31, 231] width 20 height 20
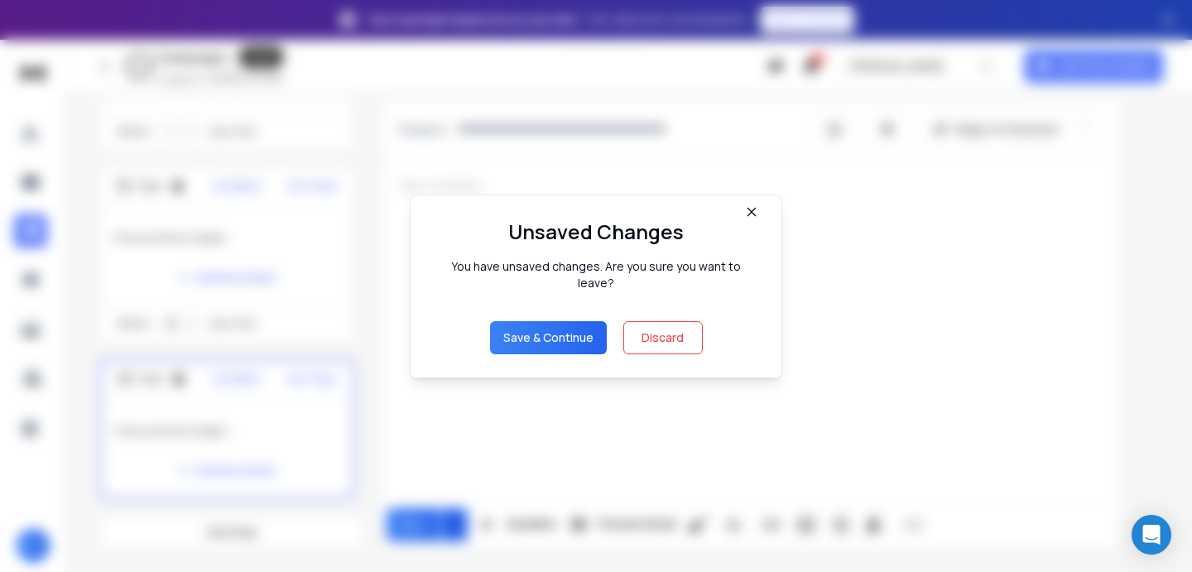
click at [519, 331] on button "Save & Continue" at bounding box center [548, 337] width 117 height 33
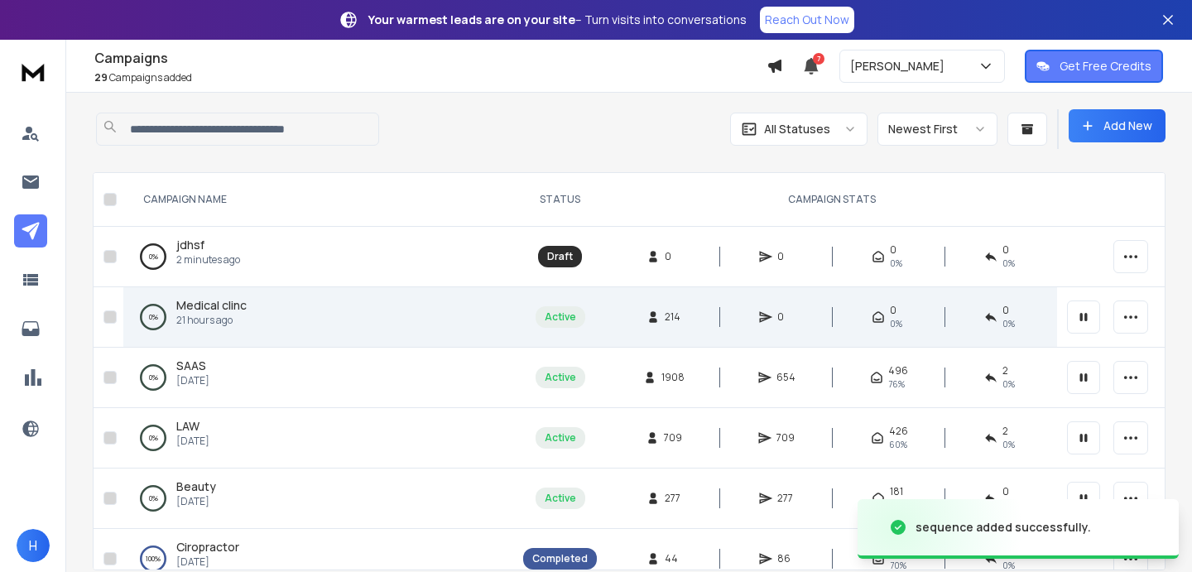
click at [245, 325] on p "21 hours ago" at bounding box center [211, 320] width 70 height 13
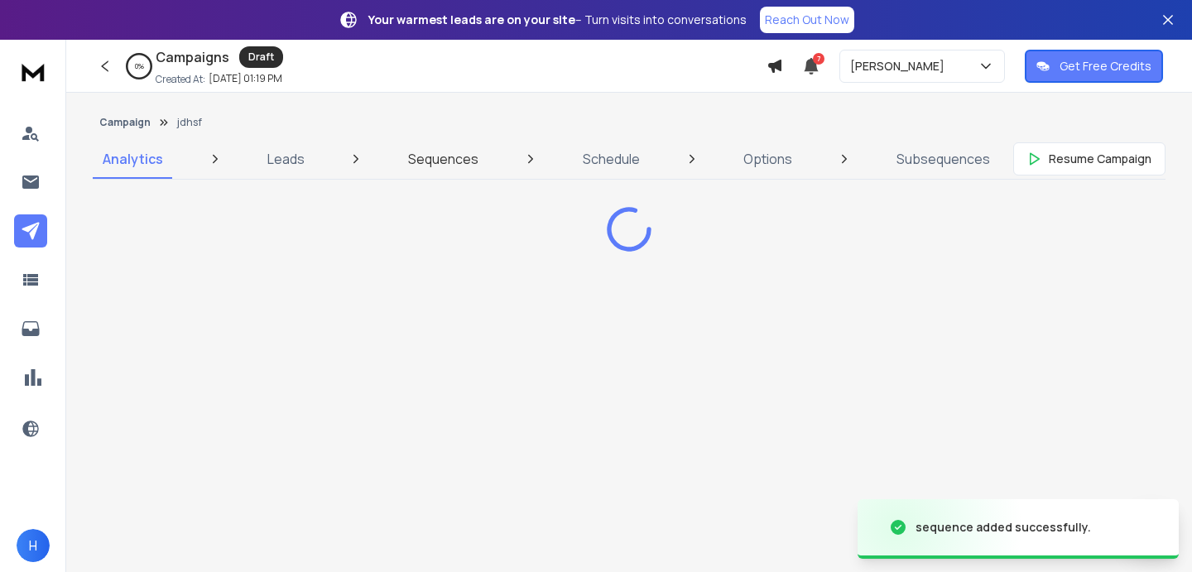
click at [424, 171] on link "Sequences" at bounding box center [443, 159] width 90 height 40
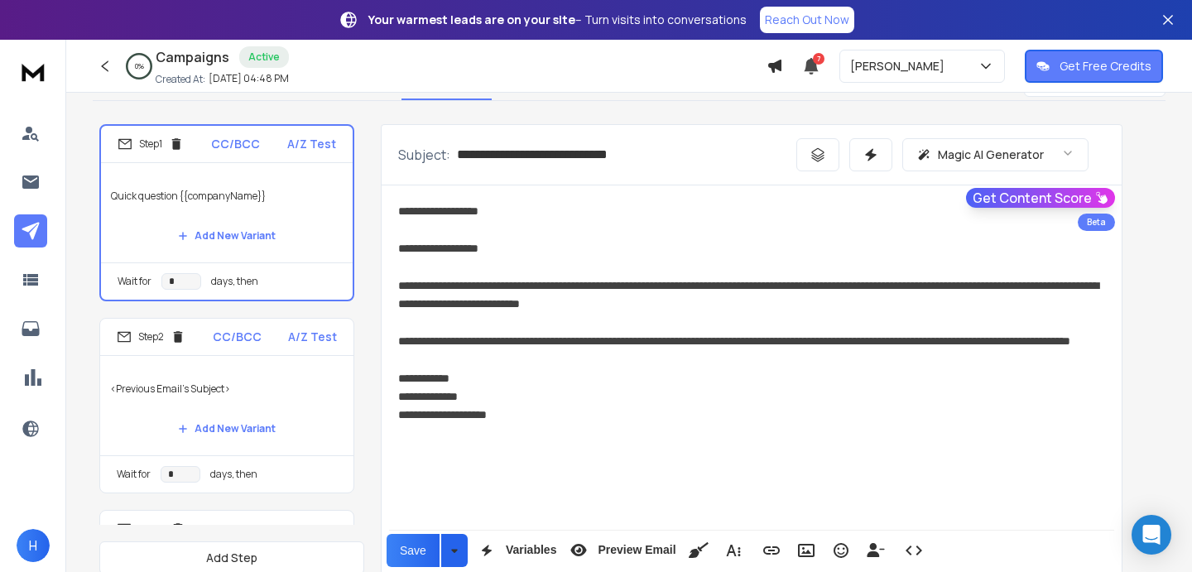
scroll to position [91, 0]
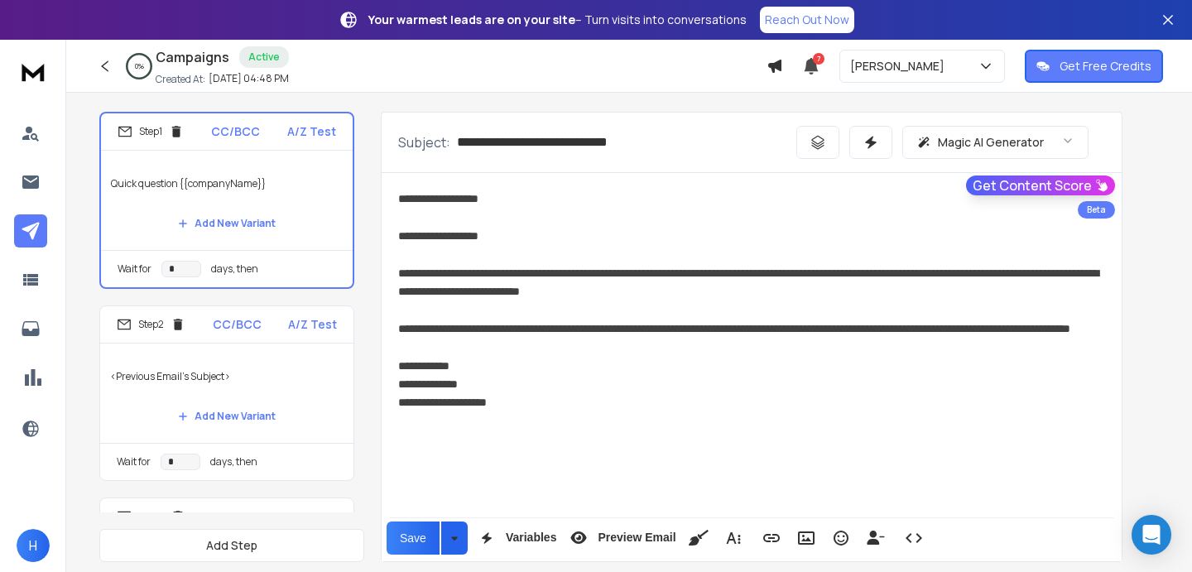
click at [666, 193] on div "**********" at bounding box center [751, 310] width 707 height 241
click at [529, 527] on div "Variables" at bounding box center [515, 538] width 89 height 26
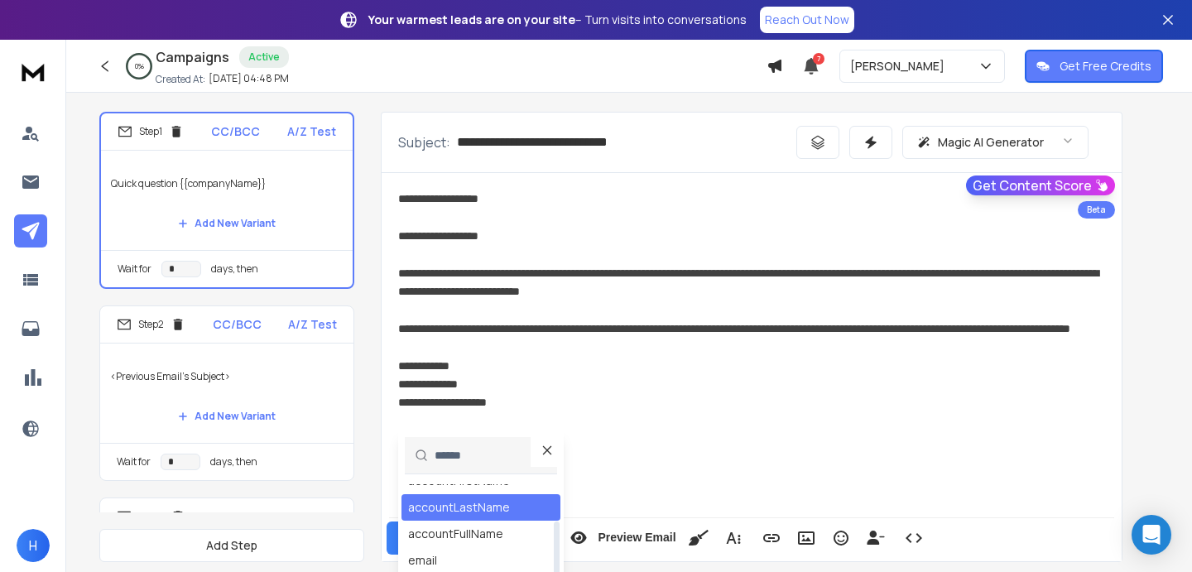
scroll to position [104, 0]
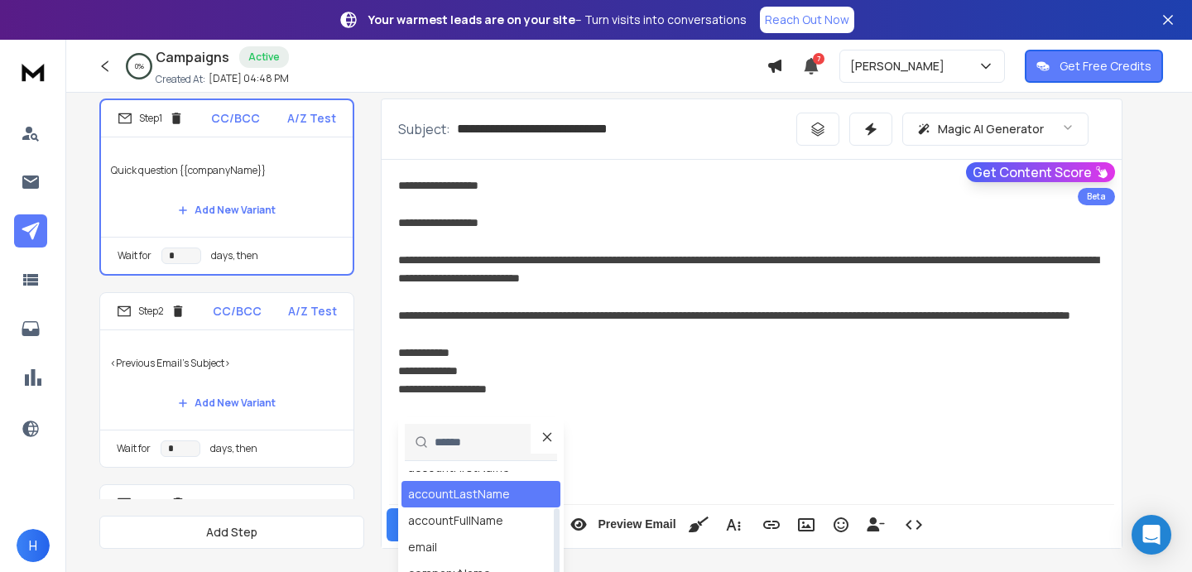
click at [653, 338] on div "**********" at bounding box center [751, 296] width 707 height 241
click at [631, 209] on div "**********" at bounding box center [751, 296] width 707 height 241
click at [560, 256] on div "**********" at bounding box center [751, 296] width 707 height 241
click at [549, 441] on icon at bounding box center [547, 437] width 13 height 13
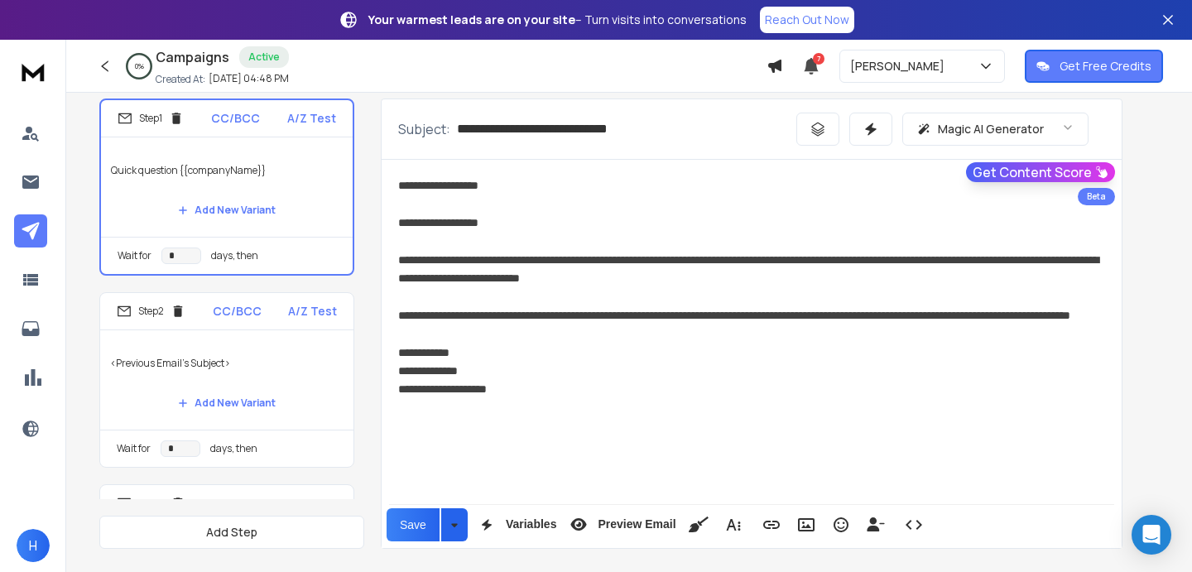
click at [562, 361] on div "**********" at bounding box center [751, 296] width 707 height 241
click at [556, 530] on span "Variables" at bounding box center [532, 525] width 58 height 14
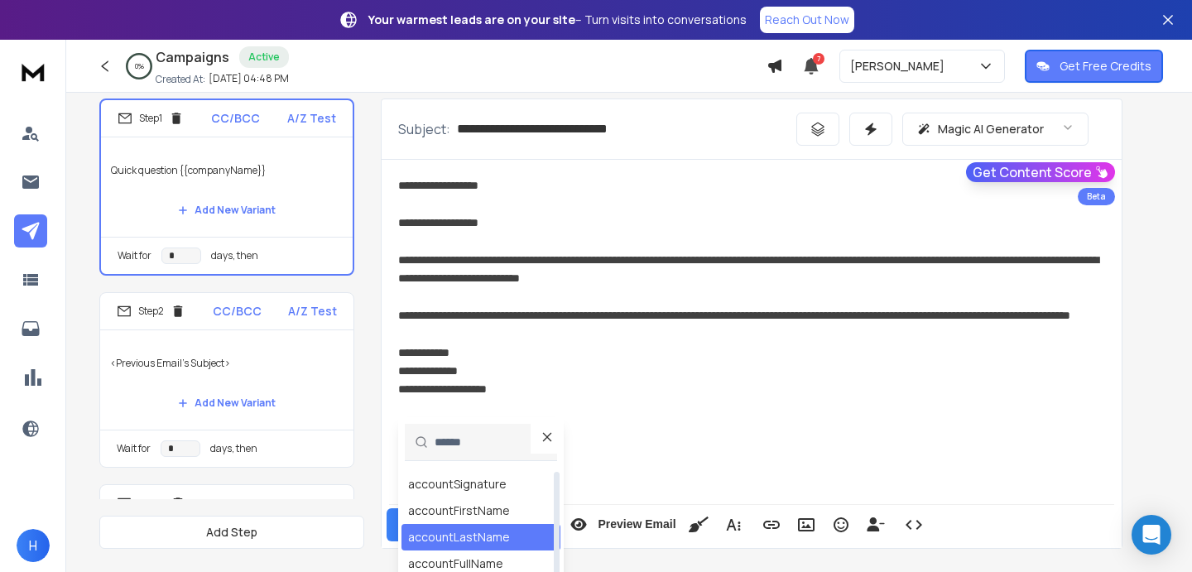
scroll to position [43, 0]
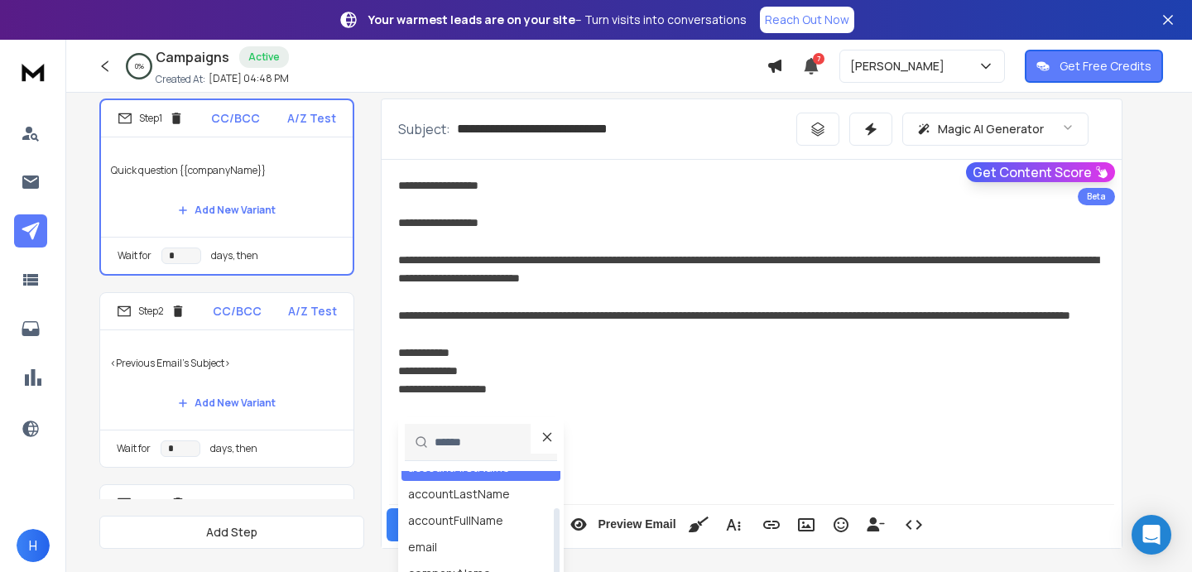
click at [552, 432] on icon at bounding box center [547, 437] width 13 height 13
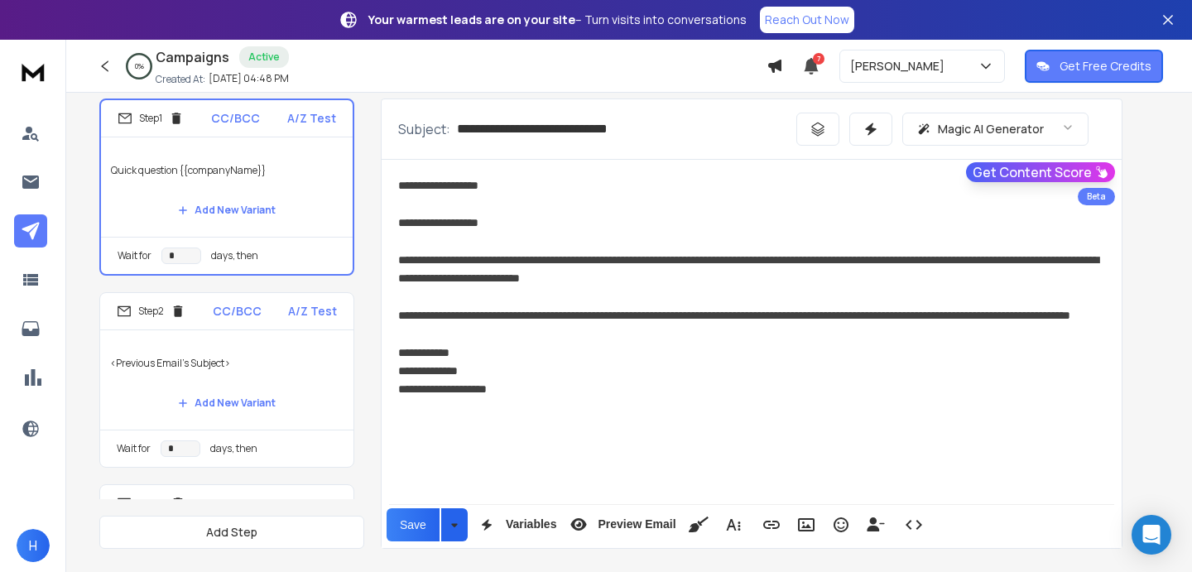
scroll to position [0, 0]
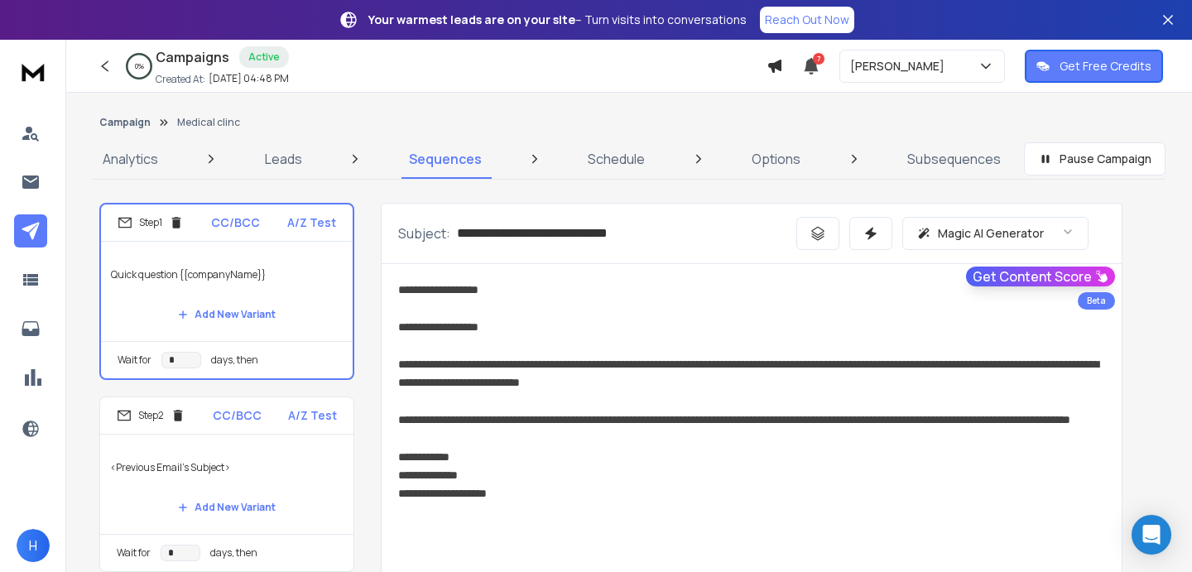
click at [674, 288] on div "**********" at bounding box center [751, 401] width 707 height 241
click at [549, 306] on div "**********" at bounding box center [751, 401] width 707 height 241
click at [573, 290] on div "**********" at bounding box center [751, 401] width 707 height 241
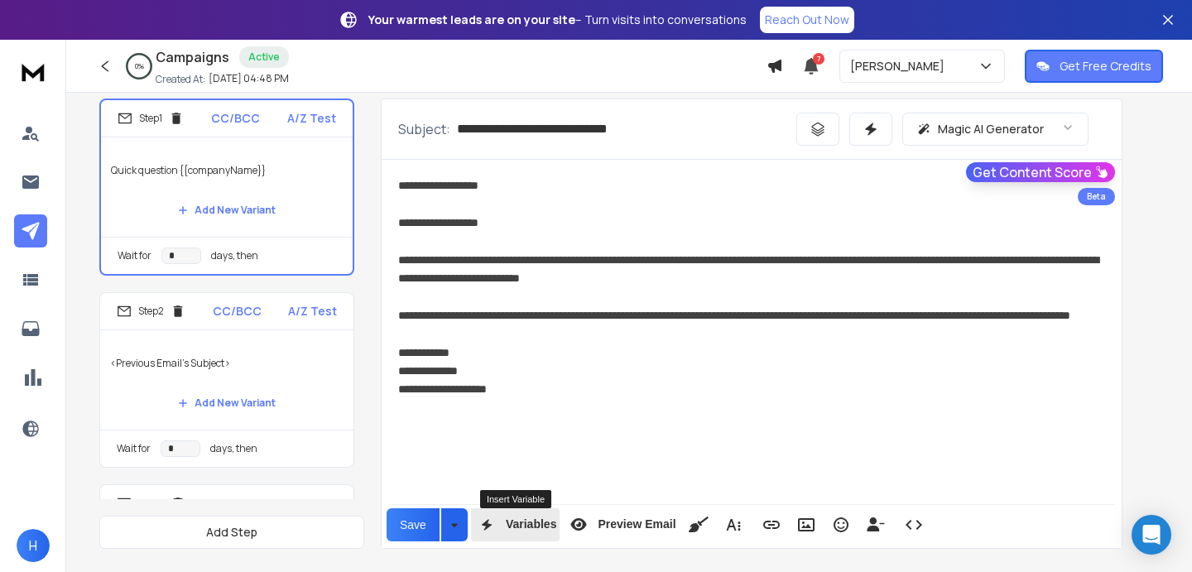
click at [524, 518] on span "Variables" at bounding box center [532, 525] width 58 height 14
click at [522, 519] on span "Variables" at bounding box center [532, 525] width 58 height 14
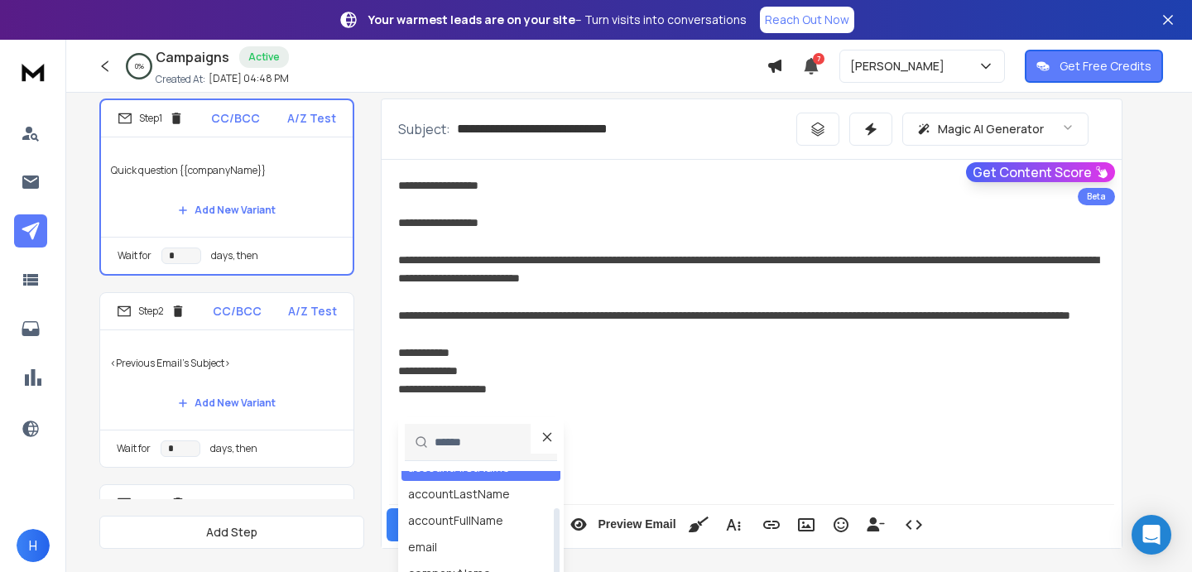
click at [522, 519] on div "accountFullName" at bounding box center [481, 521] width 159 height 26
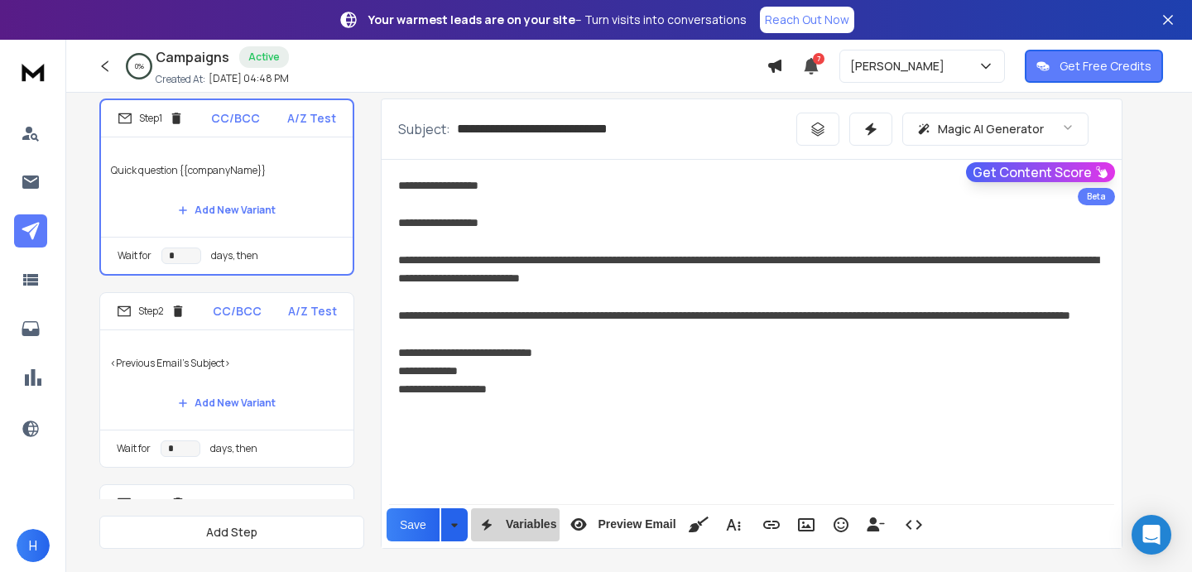
click at [517, 518] on span "Variables" at bounding box center [532, 525] width 58 height 14
drag, startPoint x: 586, startPoint y: 377, endPoint x: 465, endPoint y: 374, distance: 121.7
click at [465, 374] on div "**********" at bounding box center [751, 296] width 707 height 241
click at [536, 532] on div "Variables" at bounding box center [515, 525] width 89 height 26
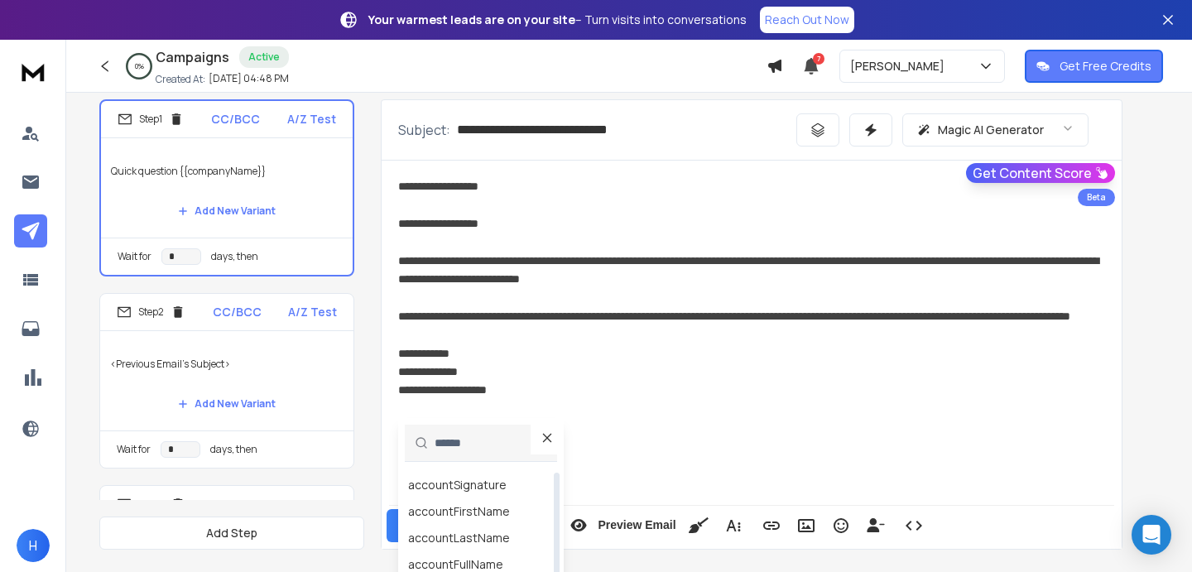
scroll to position [43, 0]
click at [546, 445] on div at bounding box center [547, 437] width 33 height 33
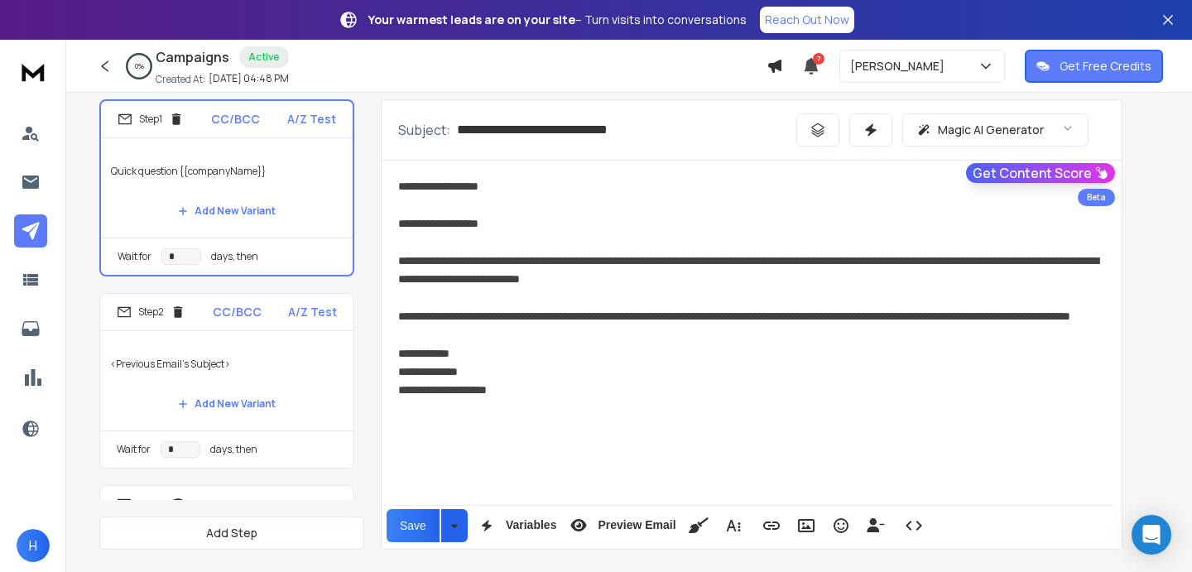
scroll to position [0, 0]
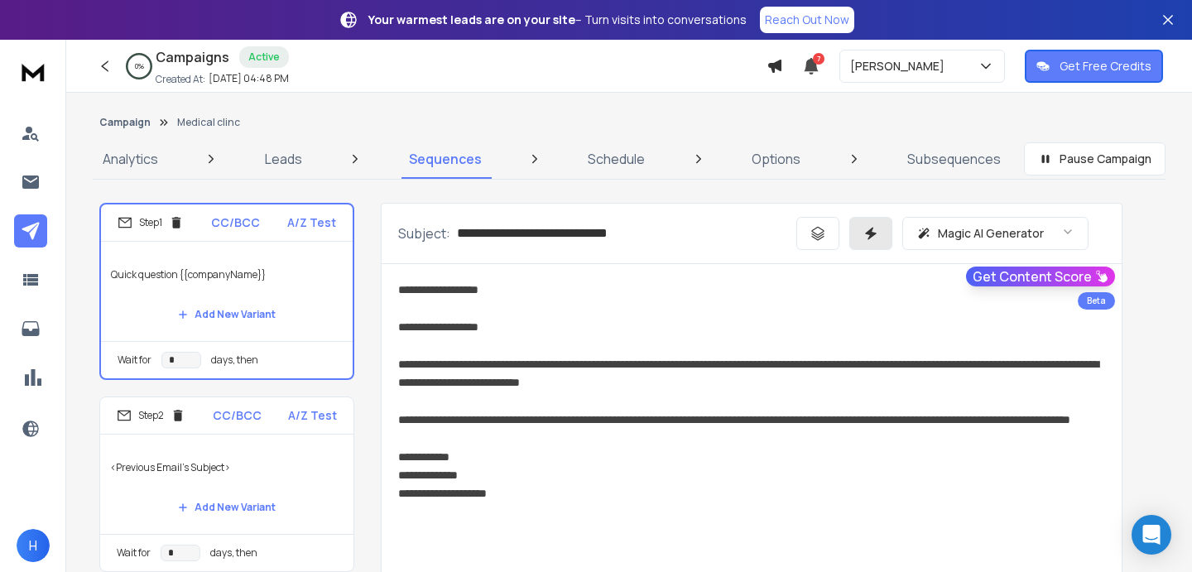
click at [868, 230] on icon "button" at bounding box center [871, 233] width 15 height 15
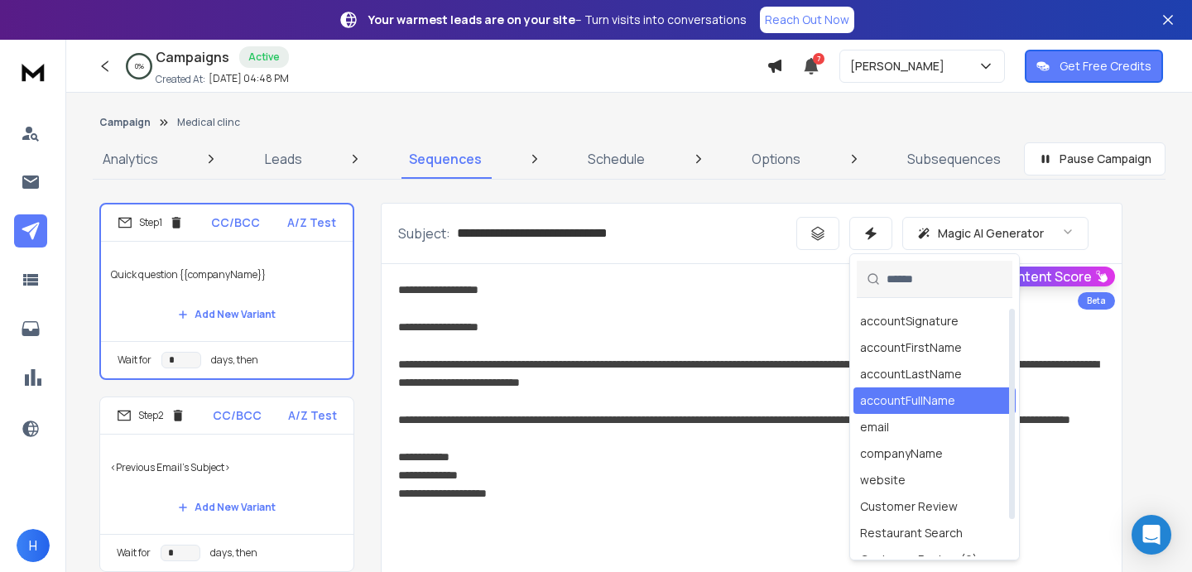
scroll to position [43, 0]
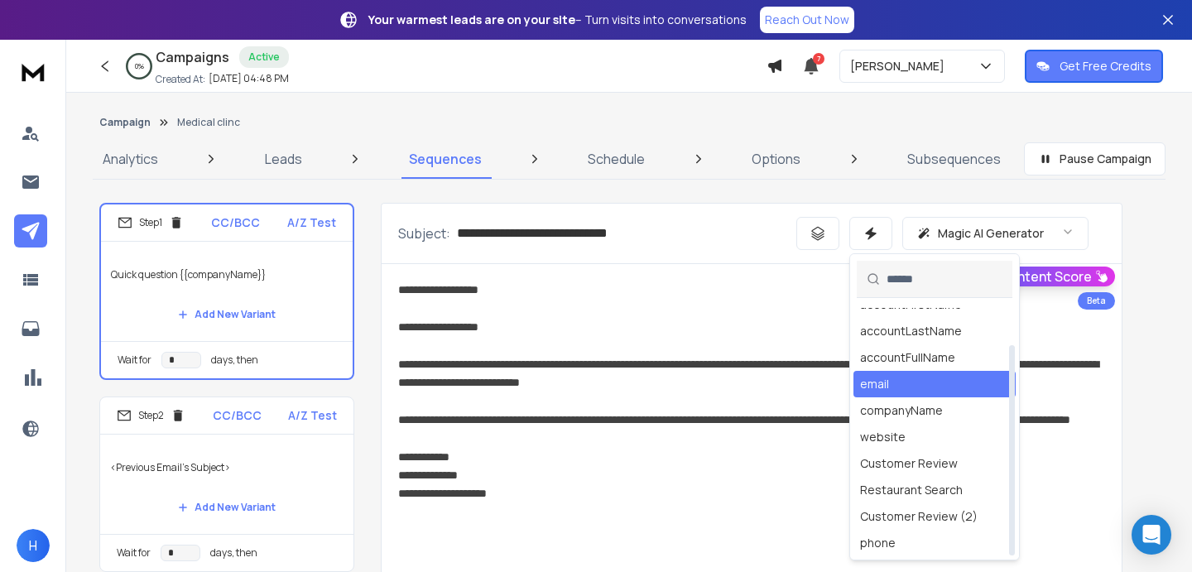
click at [754, 291] on div "**********" at bounding box center [751, 401] width 707 height 241
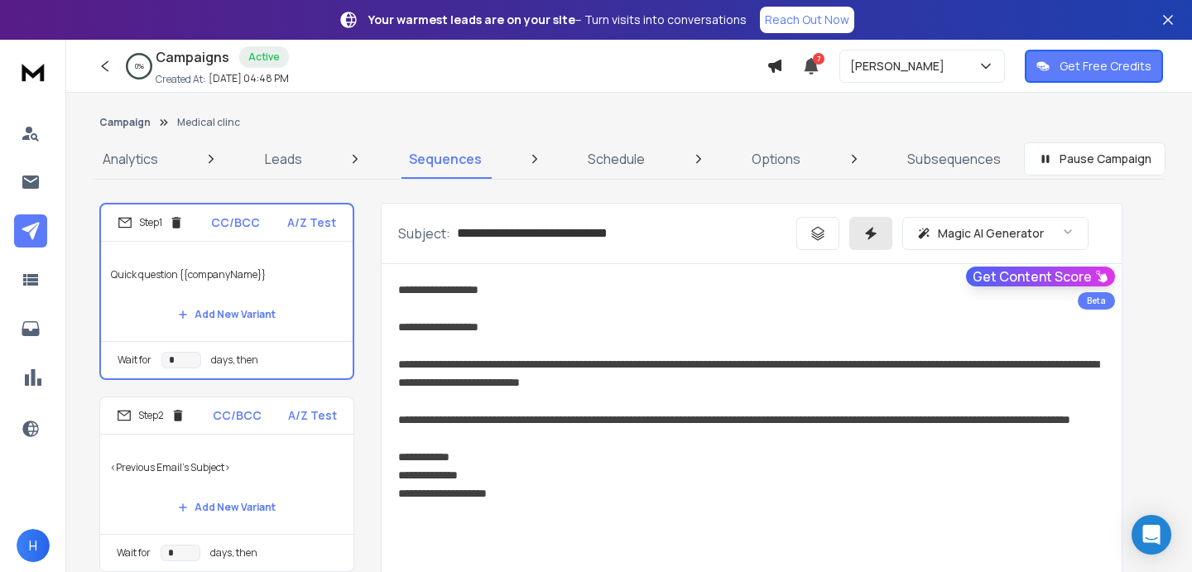
click at [877, 232] on icon "button" at bounding box center [871, 233] width 15 height 15
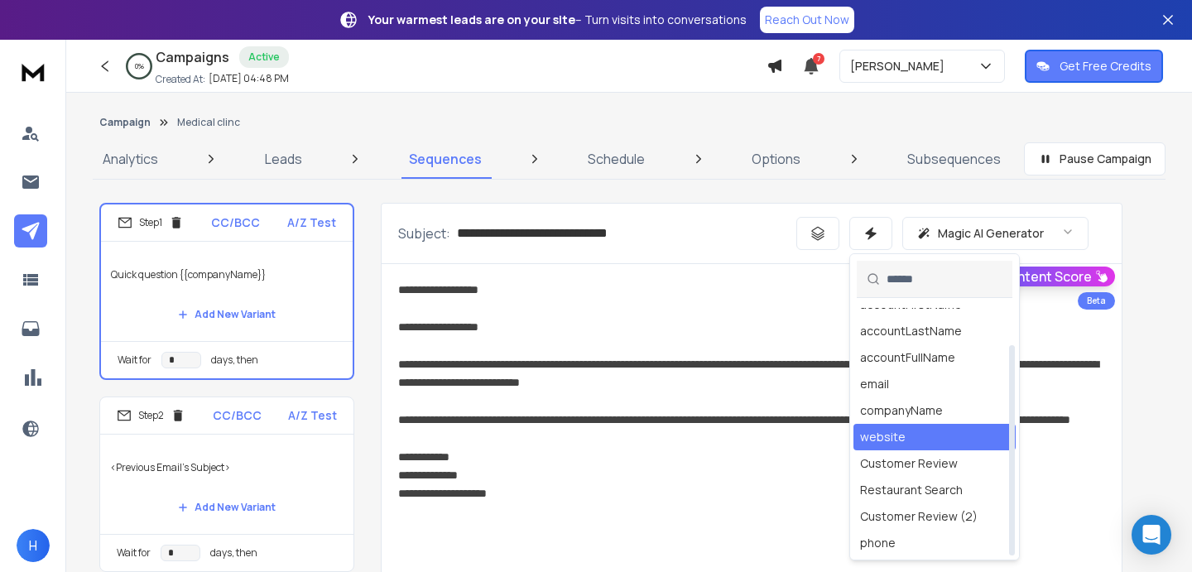
click at [621, 333] on div "**********" at bounding box center [751, 401] width 707 height 241
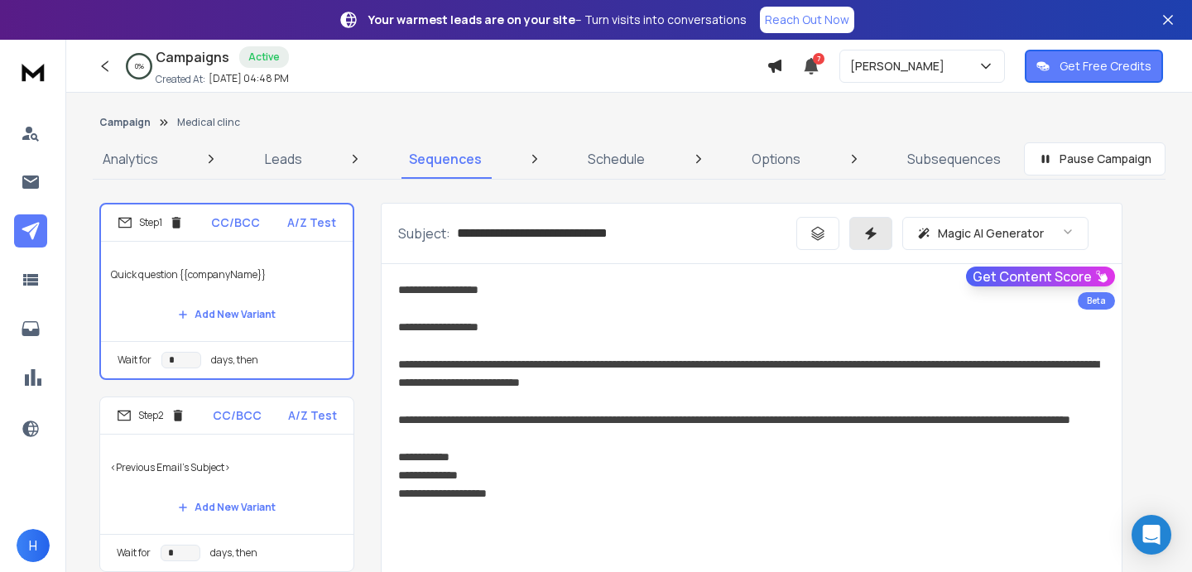
click at [873, 233] on icon "button" at bounding box center [870, 233] width 11 height 12
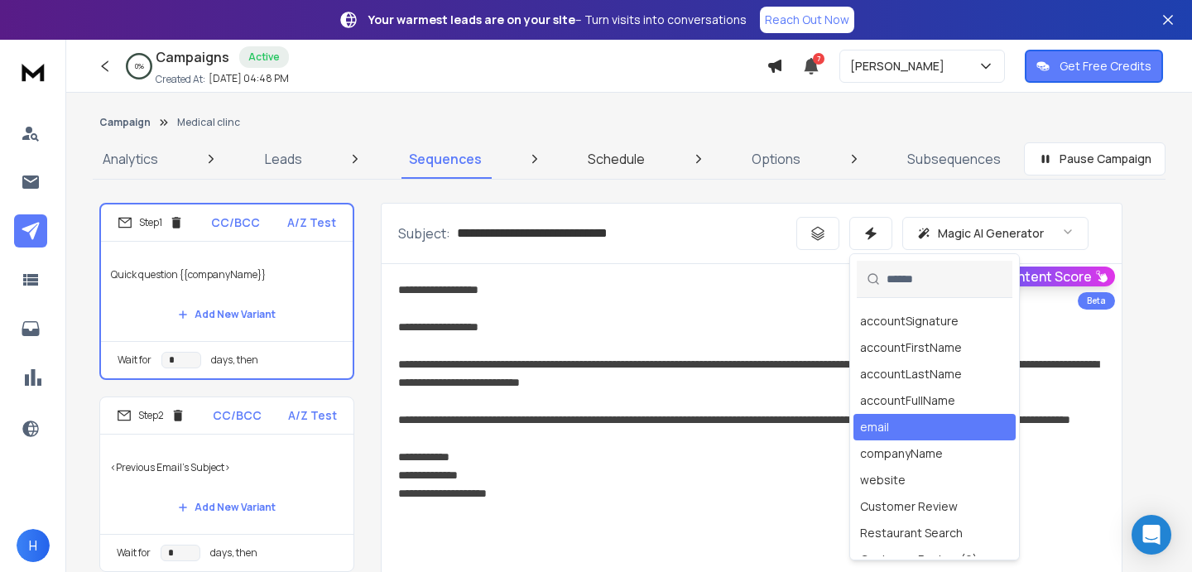
click at [587, 150] on link "Schedule" at bounding box center [616, 159] width 77 height 40
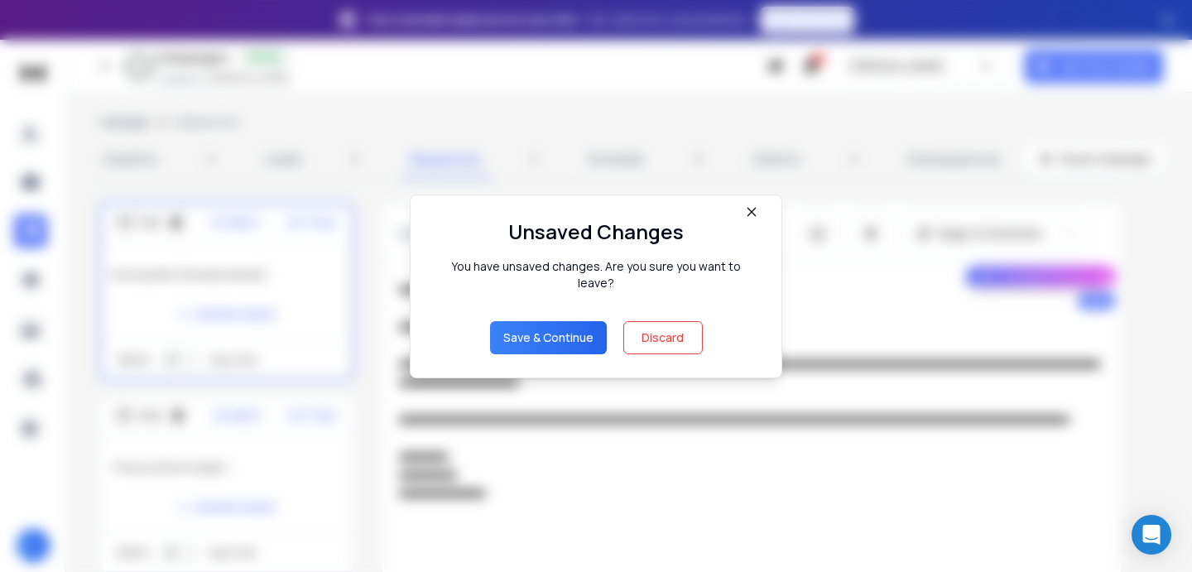
click at [754, 218] on icon at bounding box center [751, 211] width 13 height 13
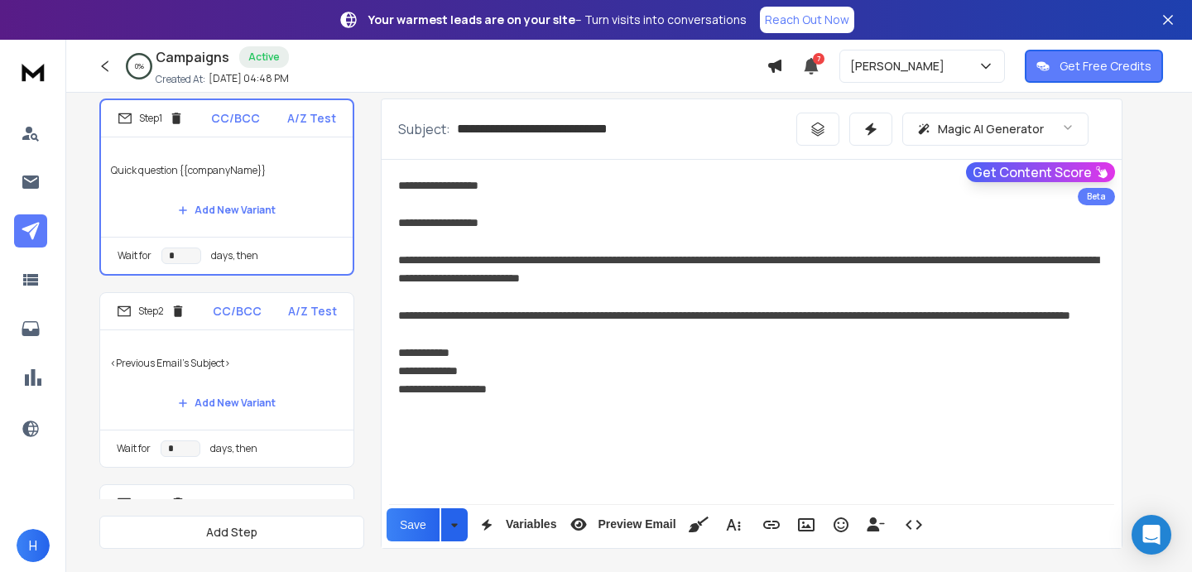
scroll to position [0, 0]
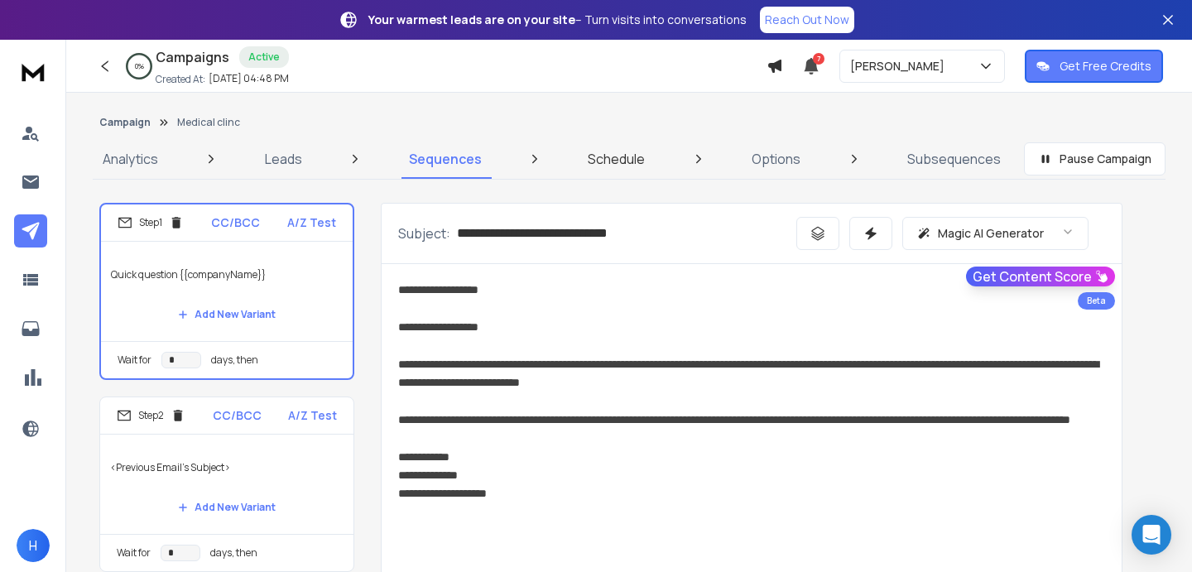
click at [643, 168] on link "Schedule" at bounding box center [616, 159] width 77 height 40
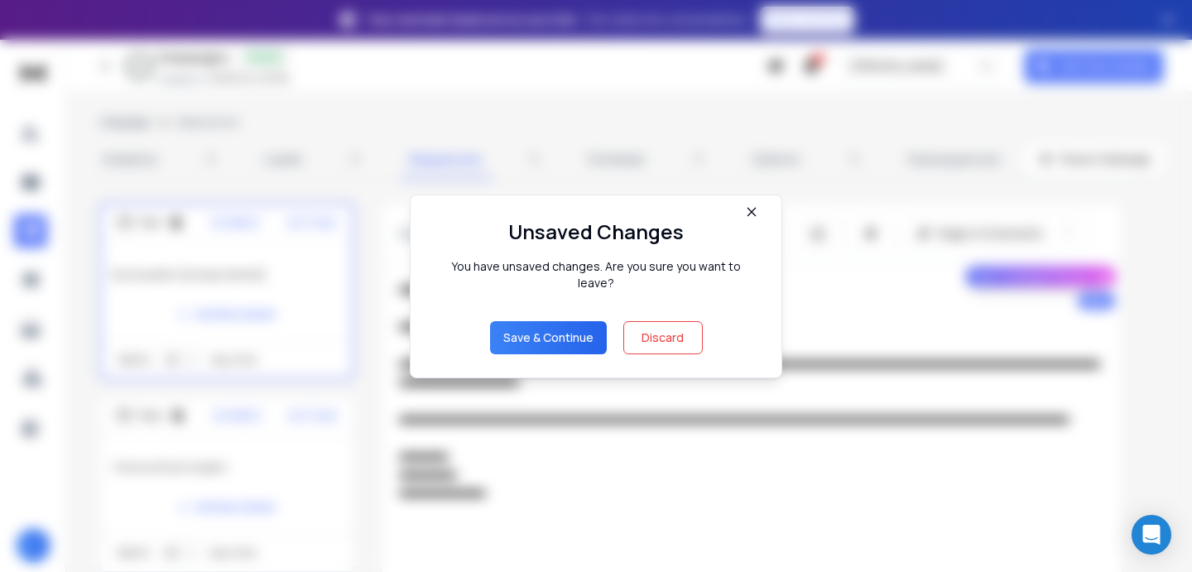
click at [537, 336] on button "Save & Continue" at bounding box center [548, 337] width 117 height 33
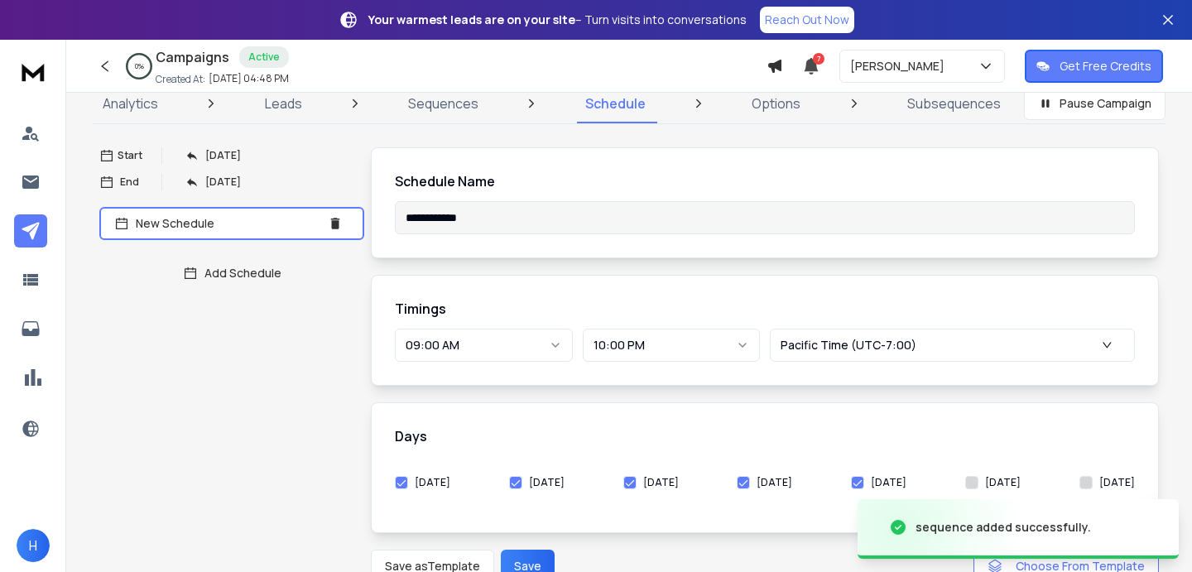
scroll to position [58, 0]
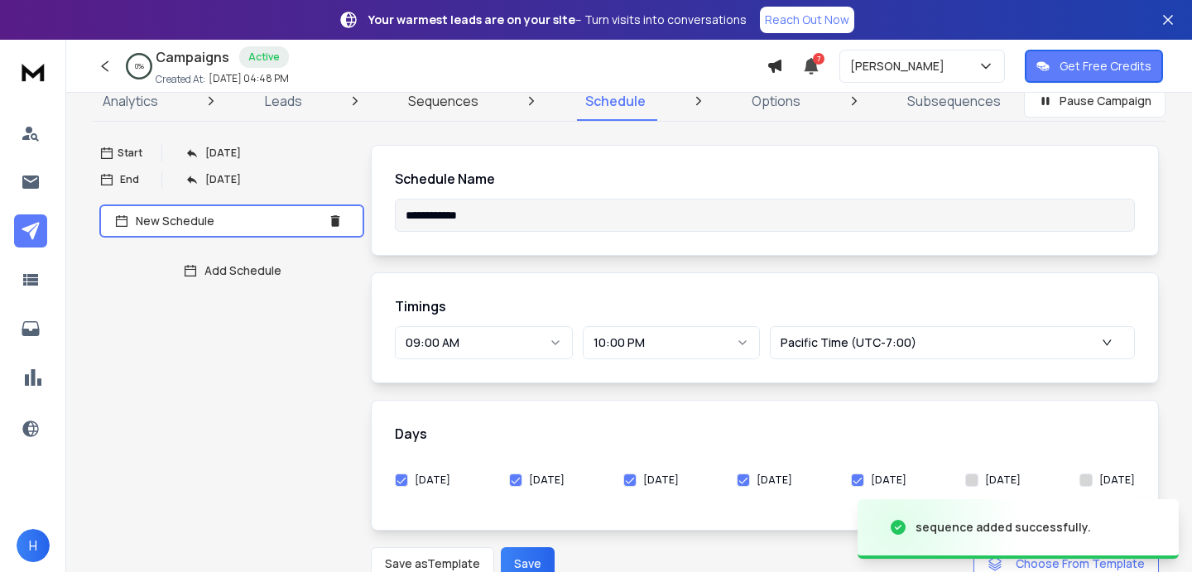
click at [489, 98] on link "Sequences" at bounding box center [443, 101] width 90 height 40
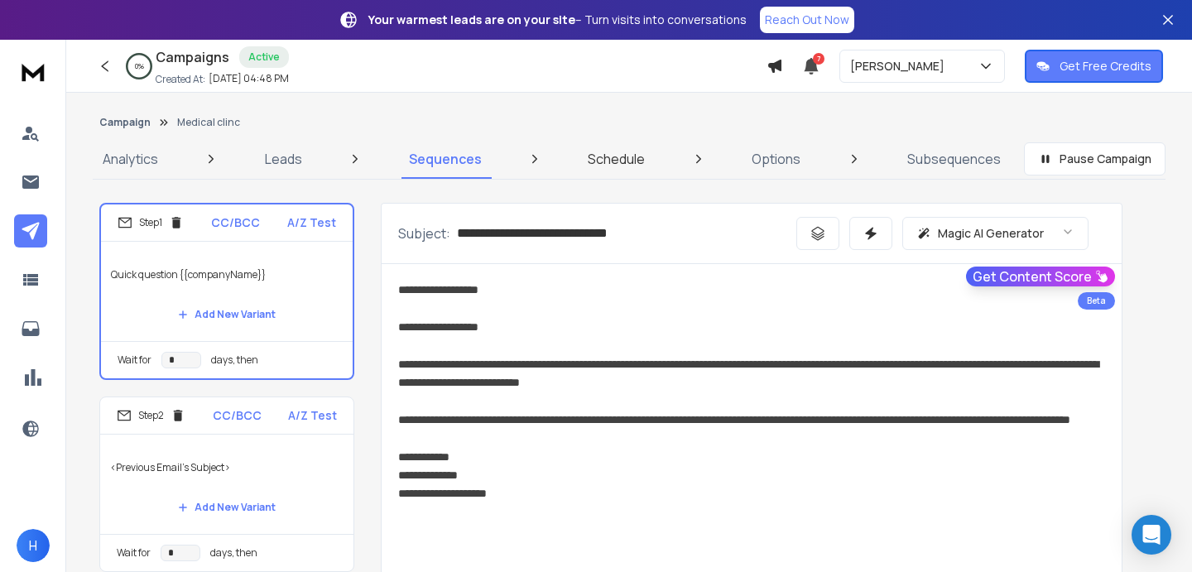
click at [605, 156] on p "Schedule" at bounding box center [616, 159] width 57 height 20
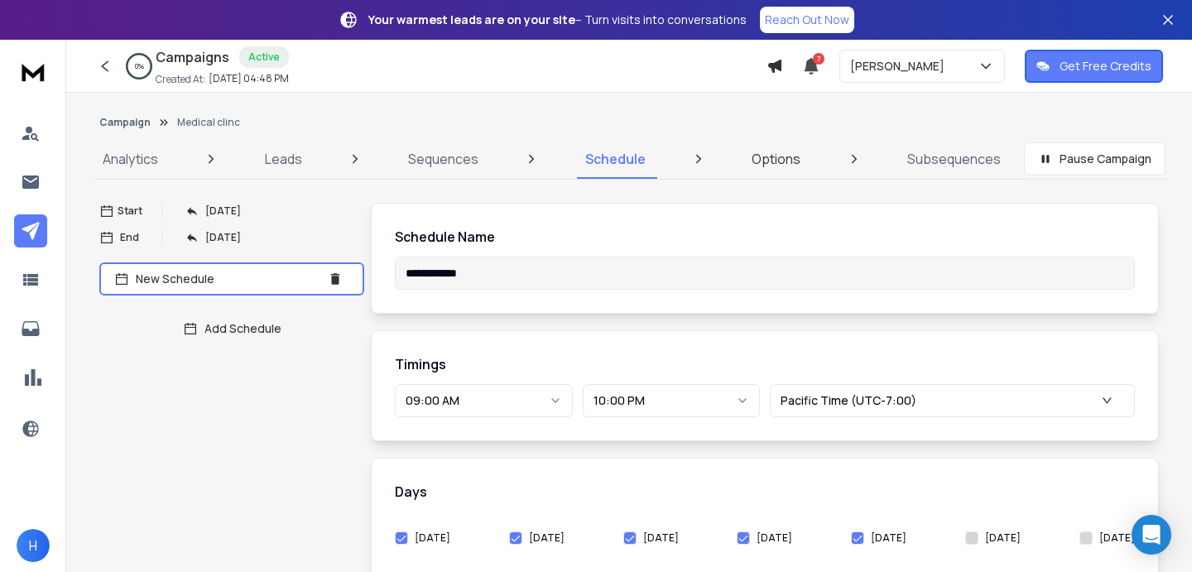
click at [803, 166] on link "Options" at bounding box center [776, 159] width 69 height 40
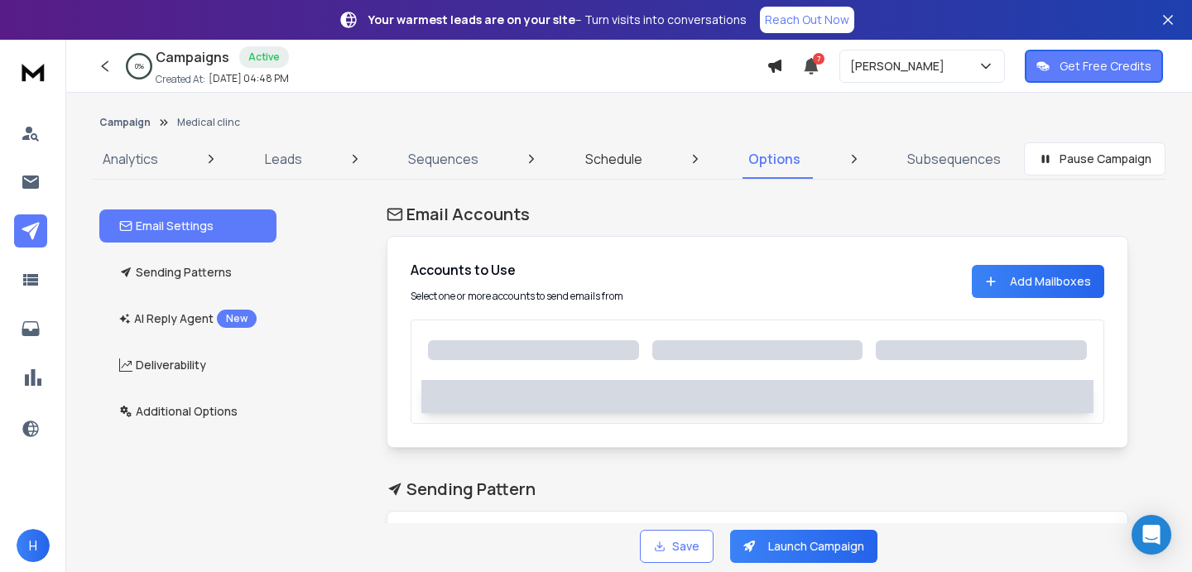
click at [633, 156] on p "Schedule" at bounding box center [613, 159] width 57 height 20
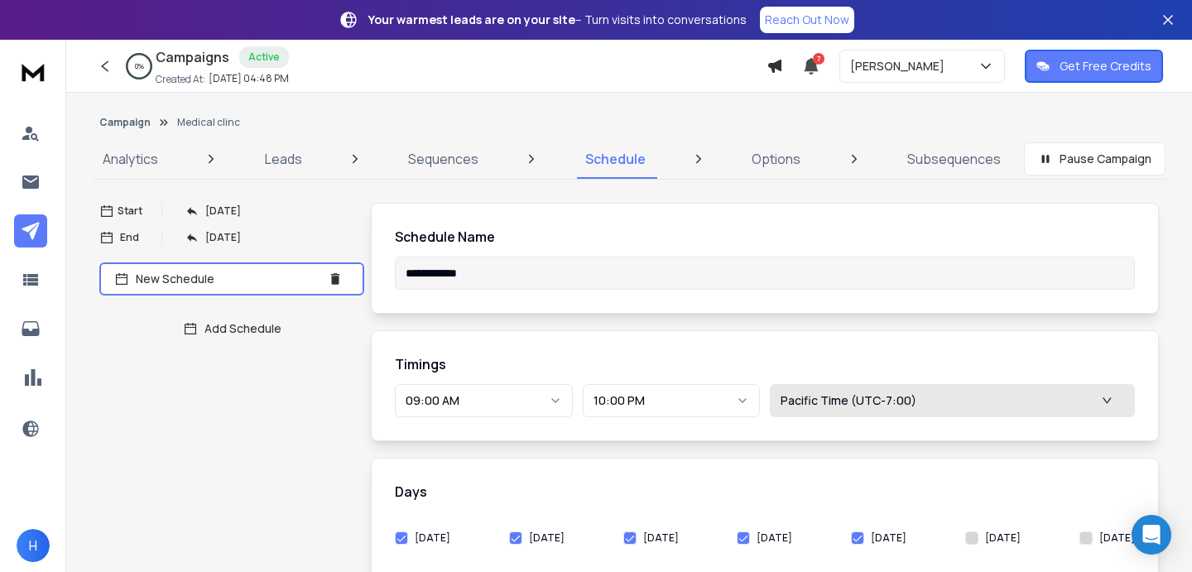
click at [855, 405] on p "Pacific Time (UTC-7:00)" at bounding box center [852, 400] width 142 height 17
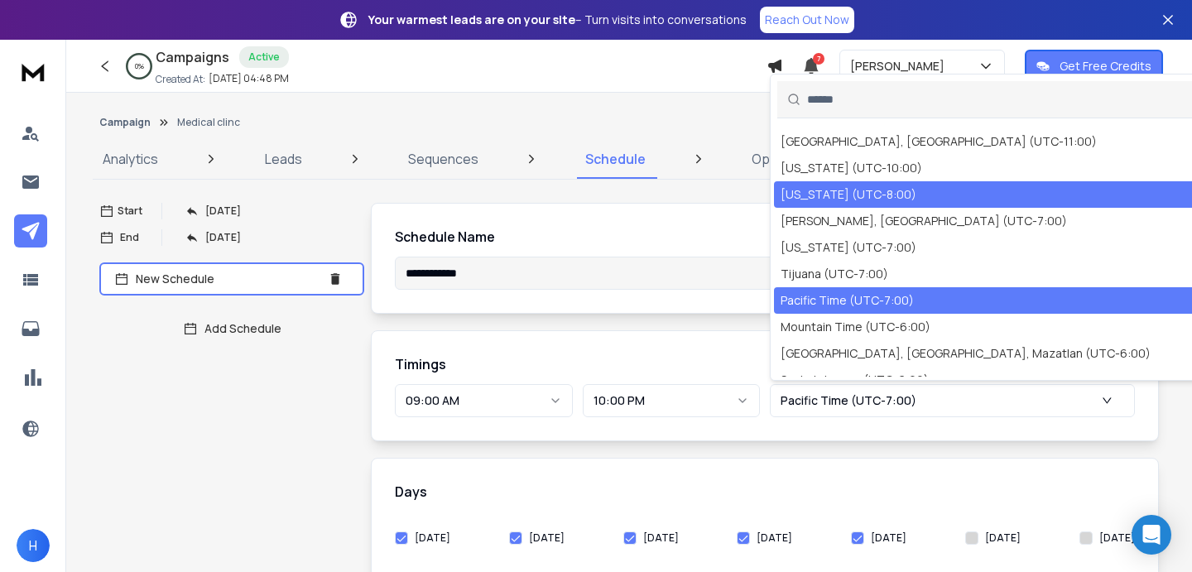
click at [675, 298] on div "**********" at bounding box center [765, 258] width 788 height 111
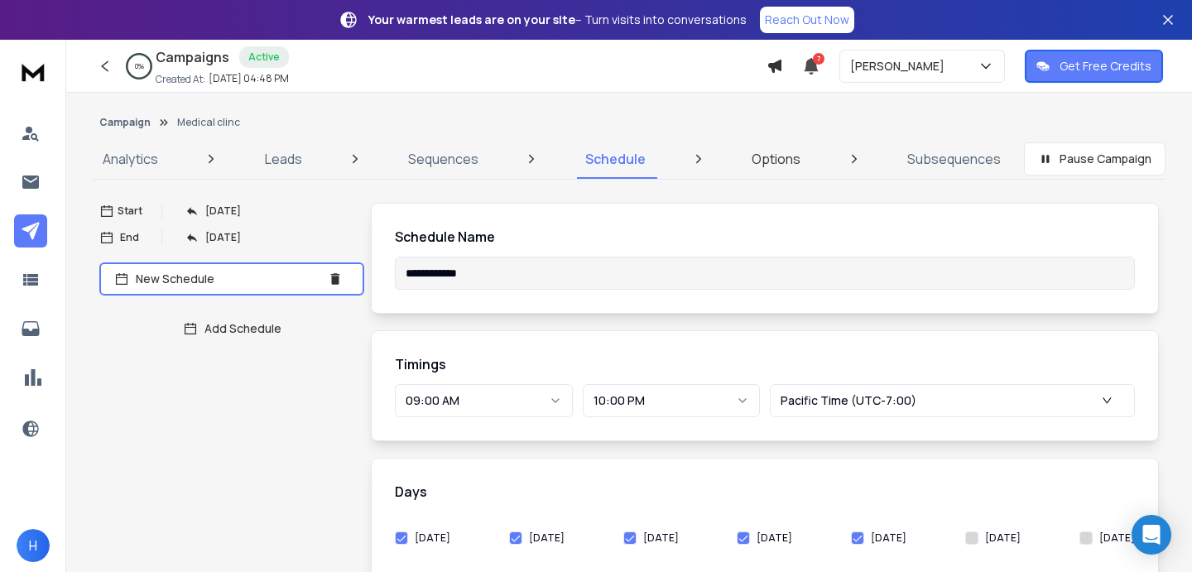
click at [796, 158] on p "Options" at bounding box center [776, 159] width 49 height 20
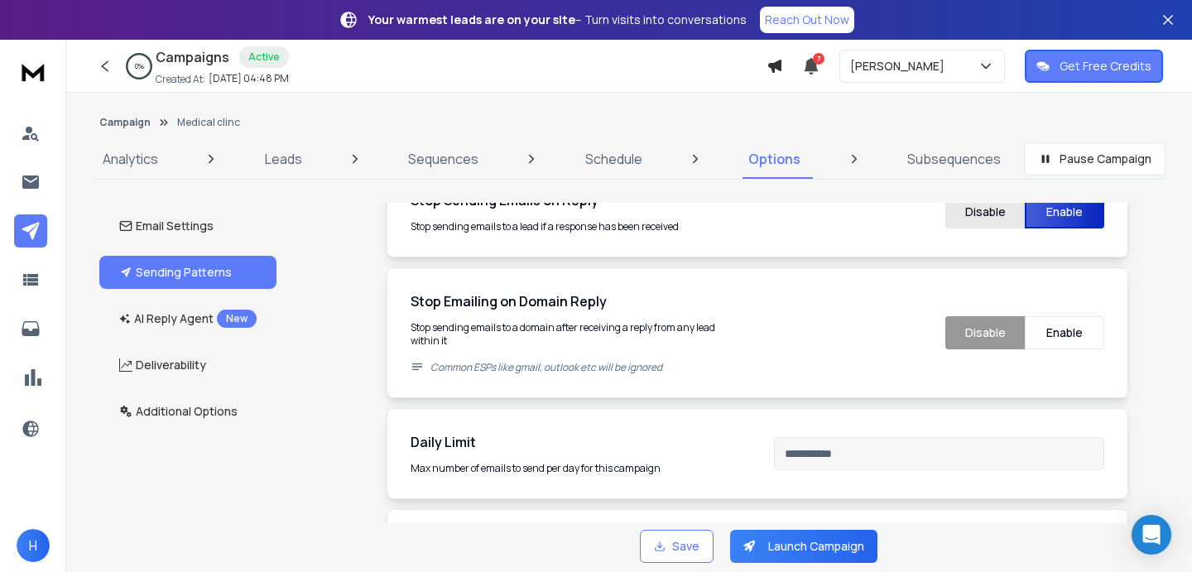
scroll to position [652, 0]
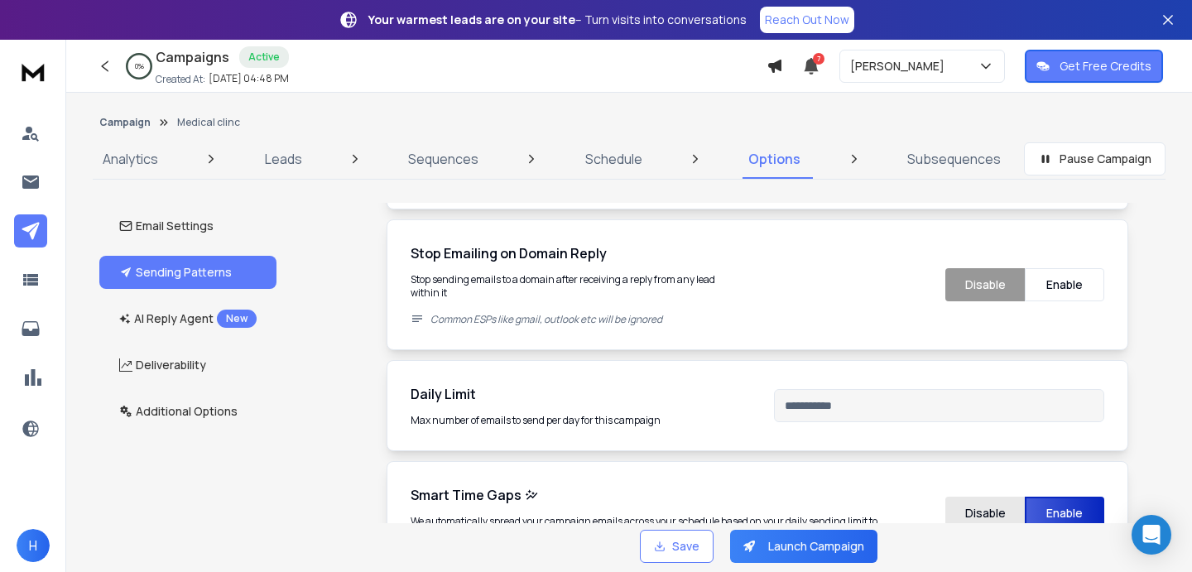
click at [796, 411] on input "***" at bounding box center [939, 405] width 330 height 33
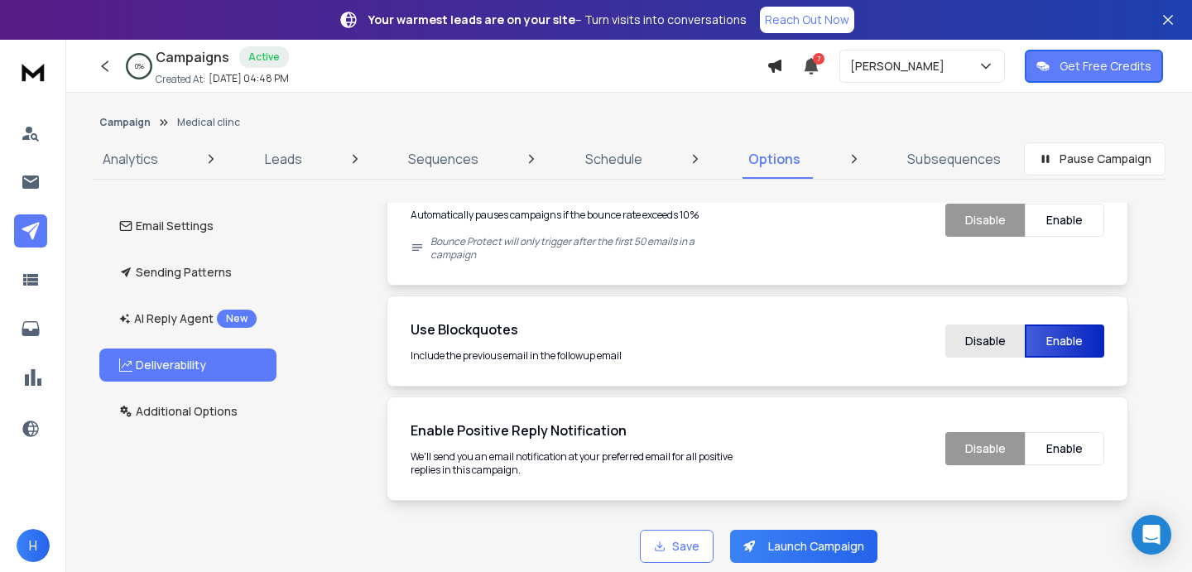
scroll to position [2578, 0]
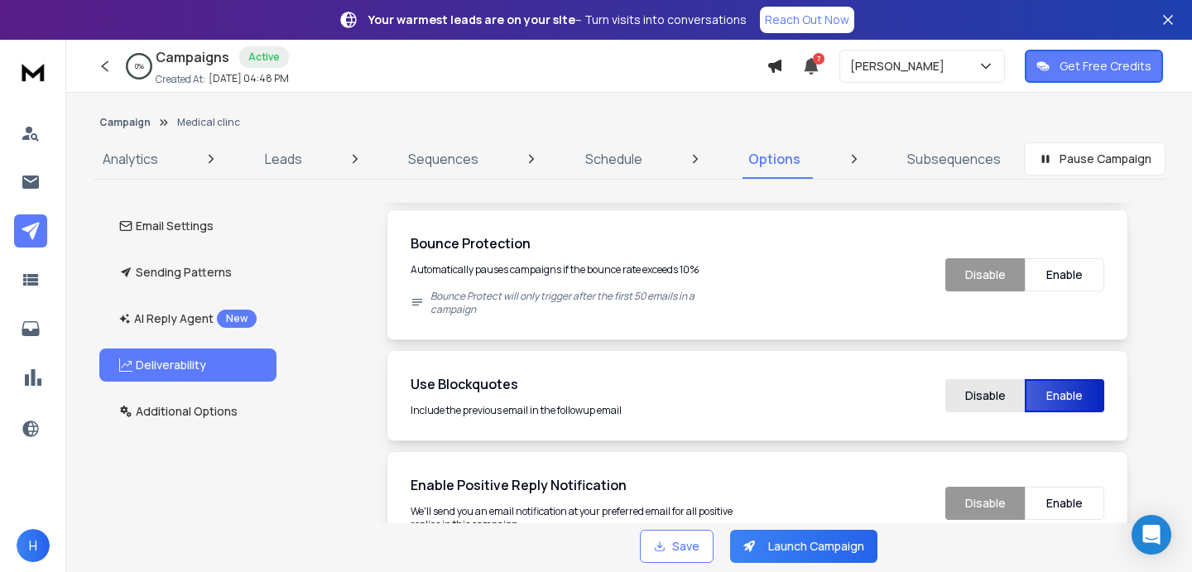
click at [1044, 291] on div "Bounce Protection Automatically pauses campaigns if the bounce rate exceeds 10%…" at bounding box center [758, 275] width 694 height 83
click at [1062, 278] on button "Enable" at bounding box center [1064, 274] width 79 height 33
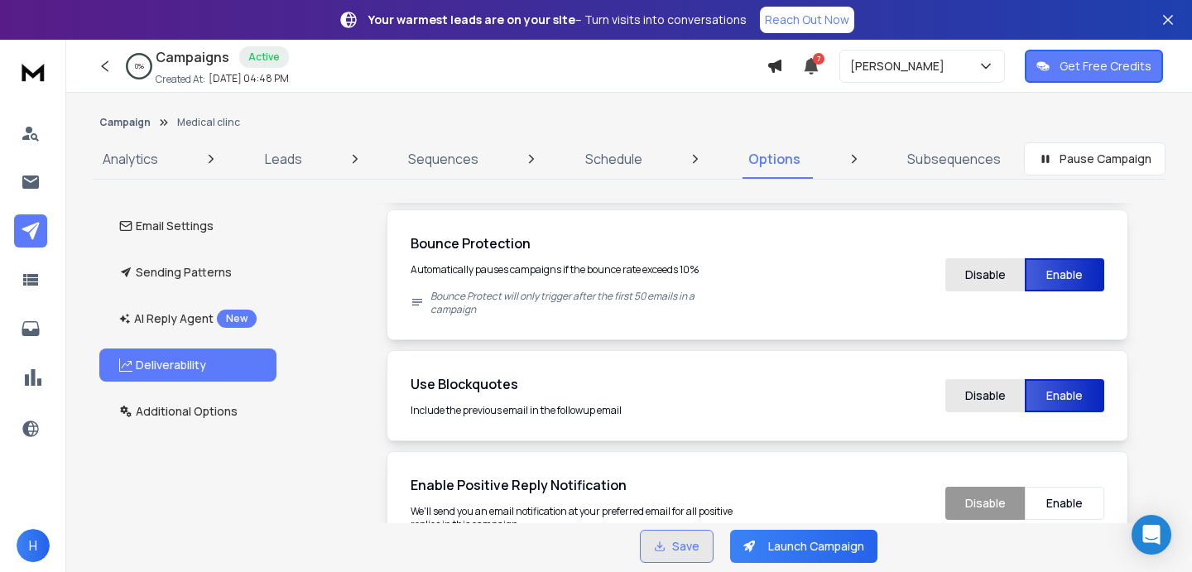
click at [644, 544] on button "Save" at bounding box center [677, 546] width 74 height 33
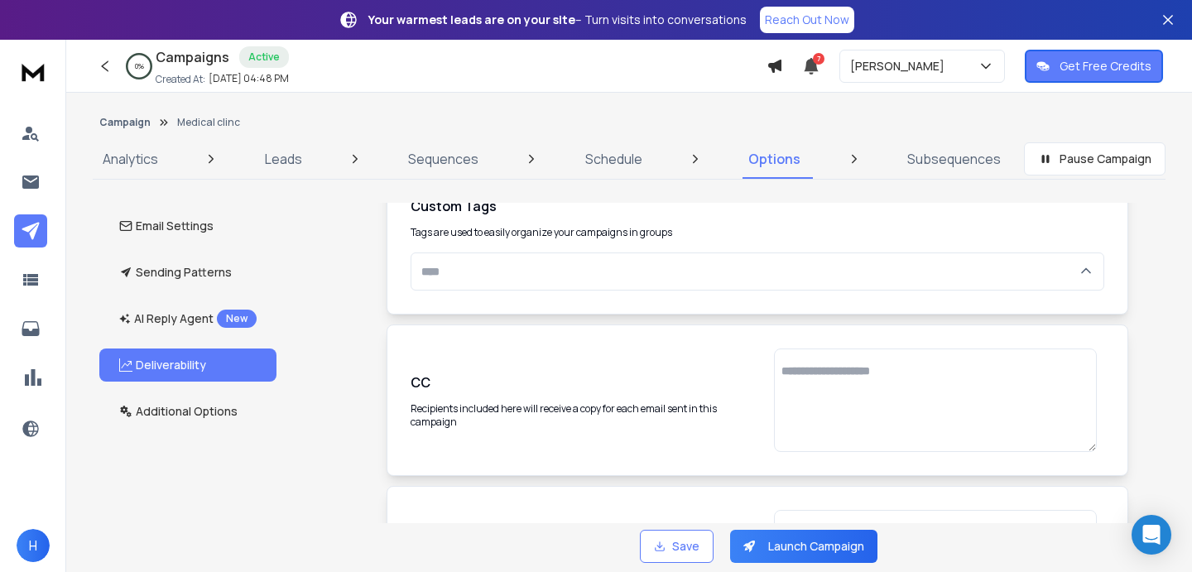
scroll to position [2552, 0]
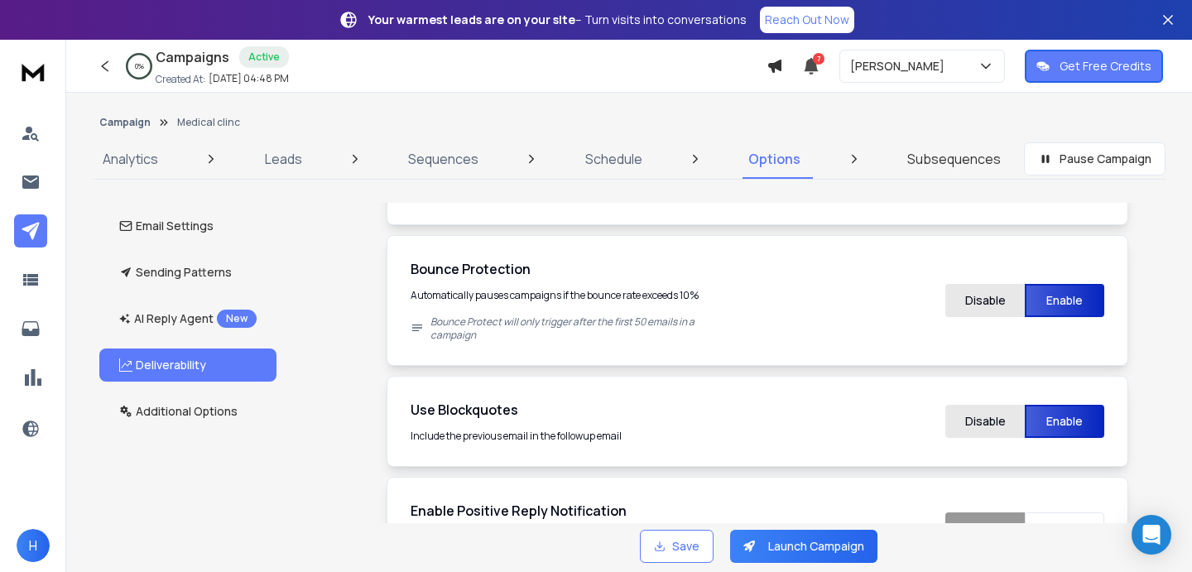
click at [943, 160] on p "Subsequences" at bounding box center [955, 159] width 94 height 20
